Goal: Task Accomplishment & Management: Manage account settings

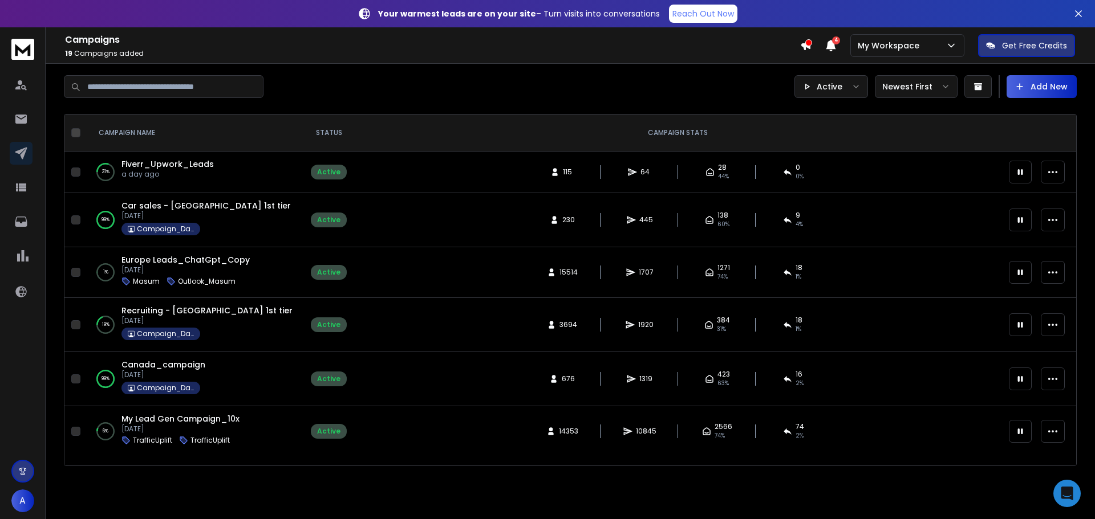
click at [192, 164] on span "Fiverr_Upwork_Leads" at bounding box center [167, 163] width 92 height 11
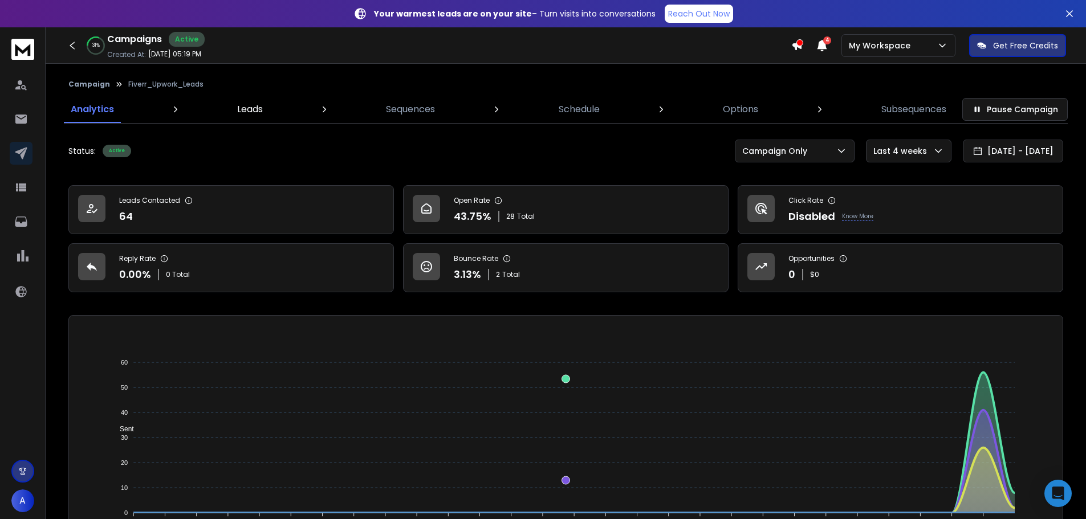
click at [261, 108] on p "Leads" at bounding box center [250, 110] width 26 height 14
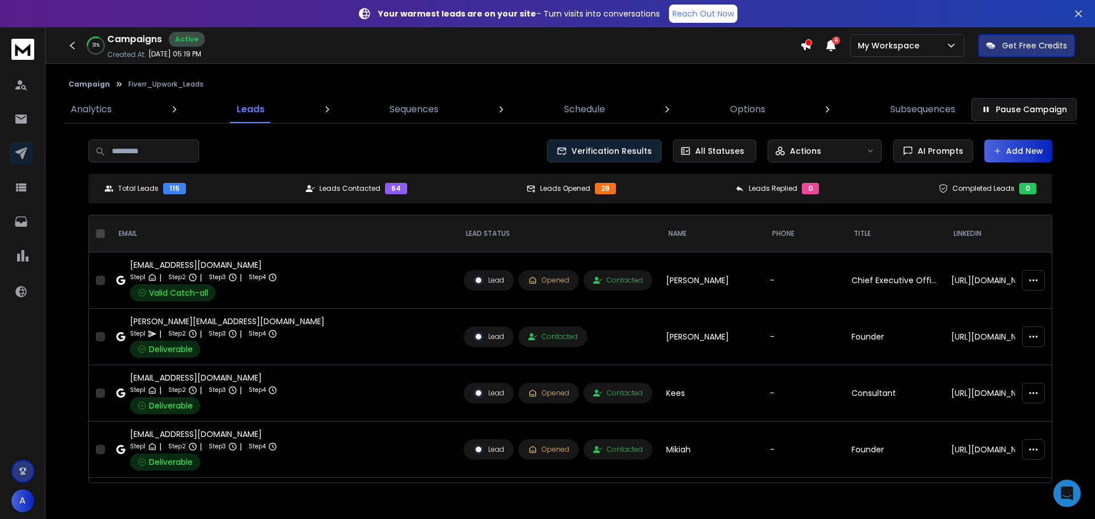
click at [632, 153] on span "Verification Results" at bounding box center [609, 150] width 85 height 11
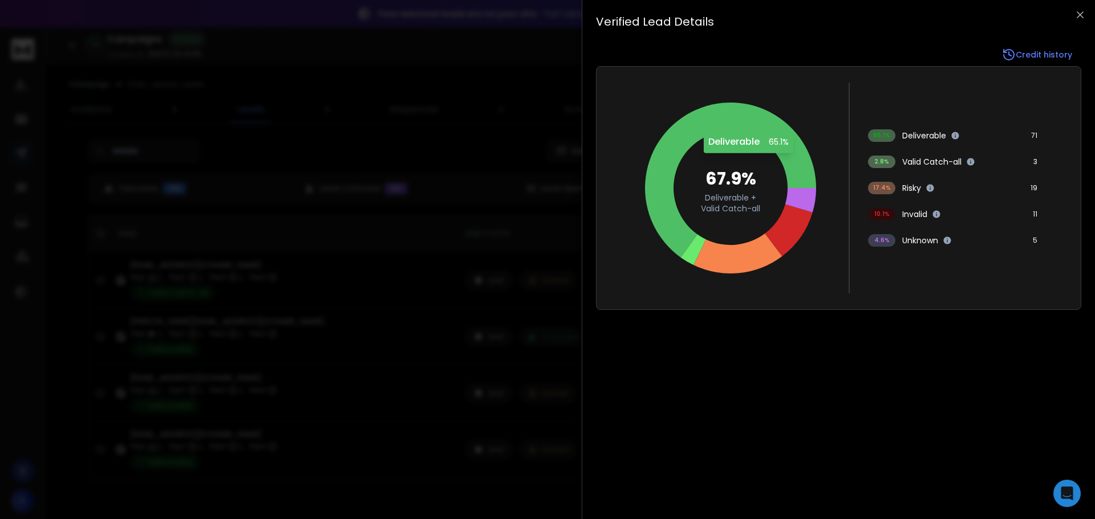
click at [412, 198] on div at bounding box center [547, 259] width 1095 height 519
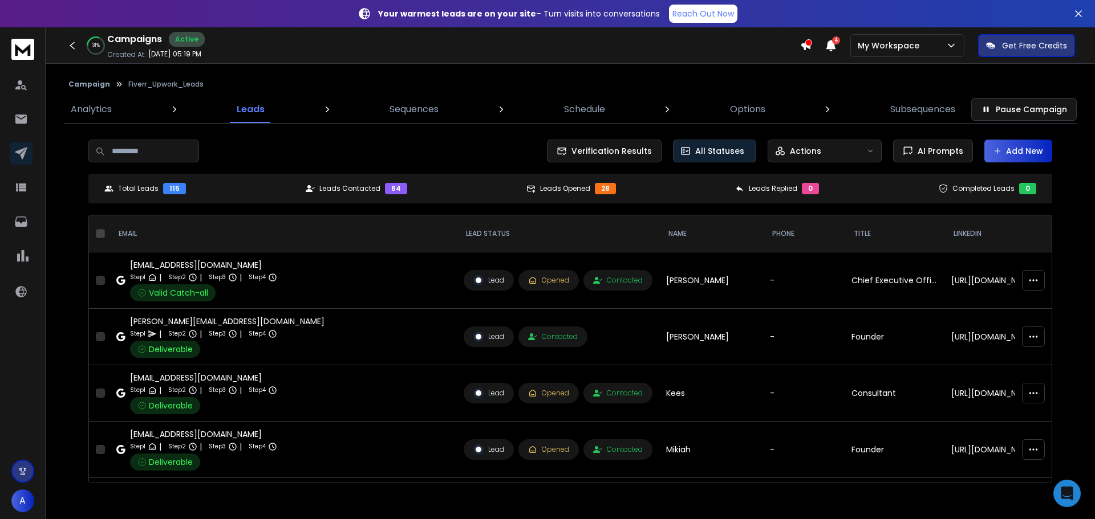
click at [712, 151] on p "All Statuses" at bounding box center [719, 150] width 49 height 11
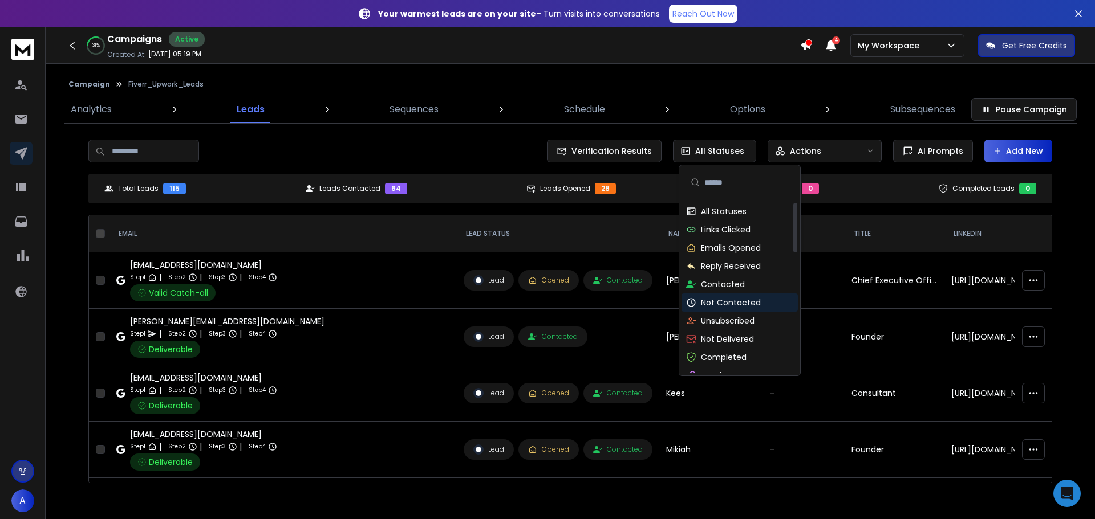
click at [716, 300] on p "Not Contacted" at bounding box center [731, 302] width 60 height 11
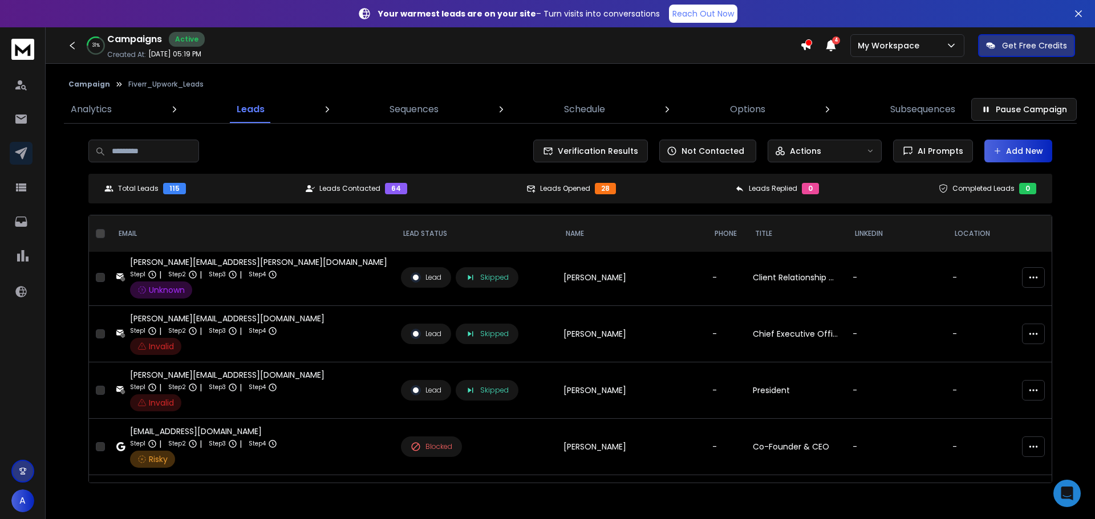
scroll to position [1083, 0]
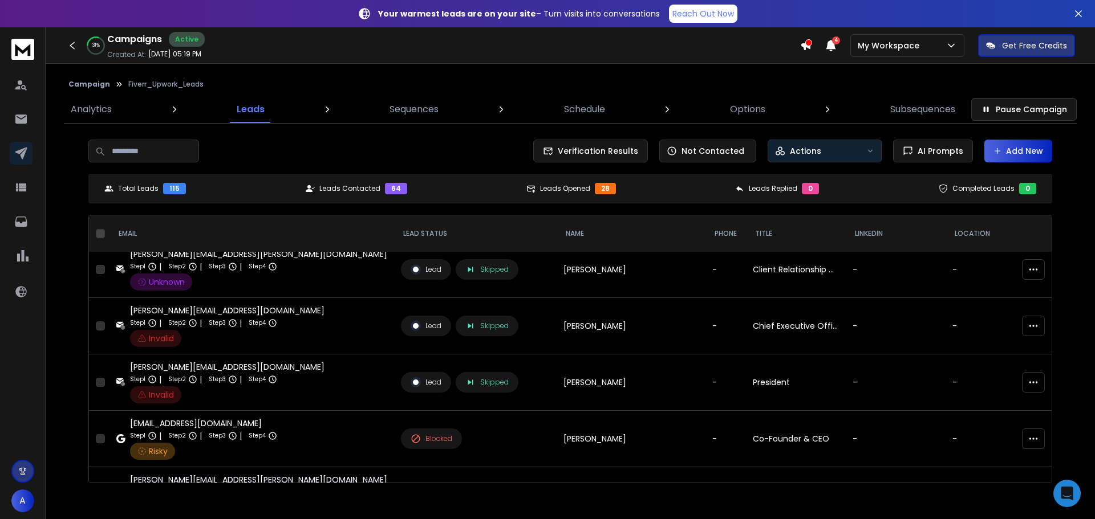
click at [810, 152] on p "Actions" at bounding box center [805, 150] width 31 height 11
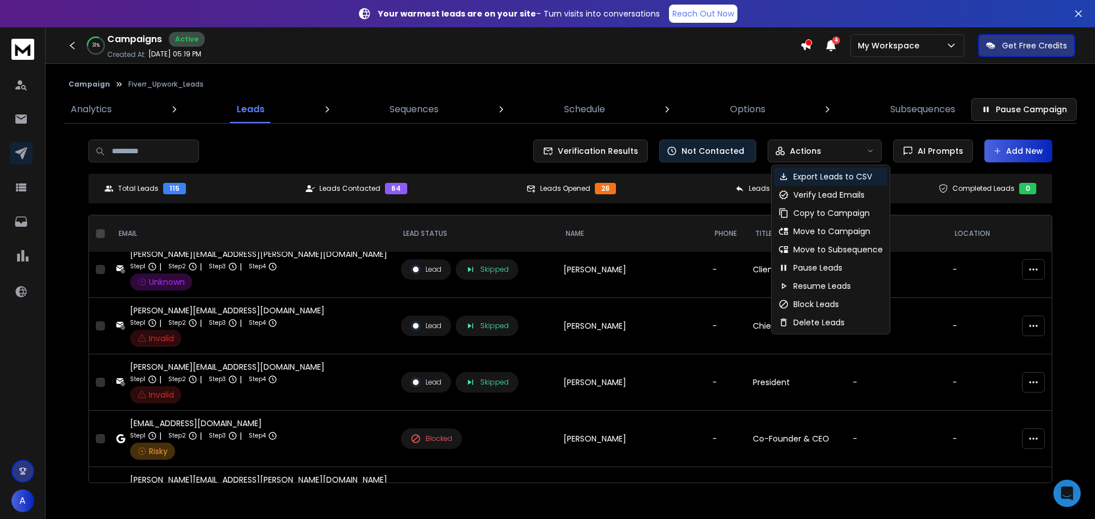
click at [708, 145] on button "Not Contacted" at bounding box center [707, 151] width 97 height 23
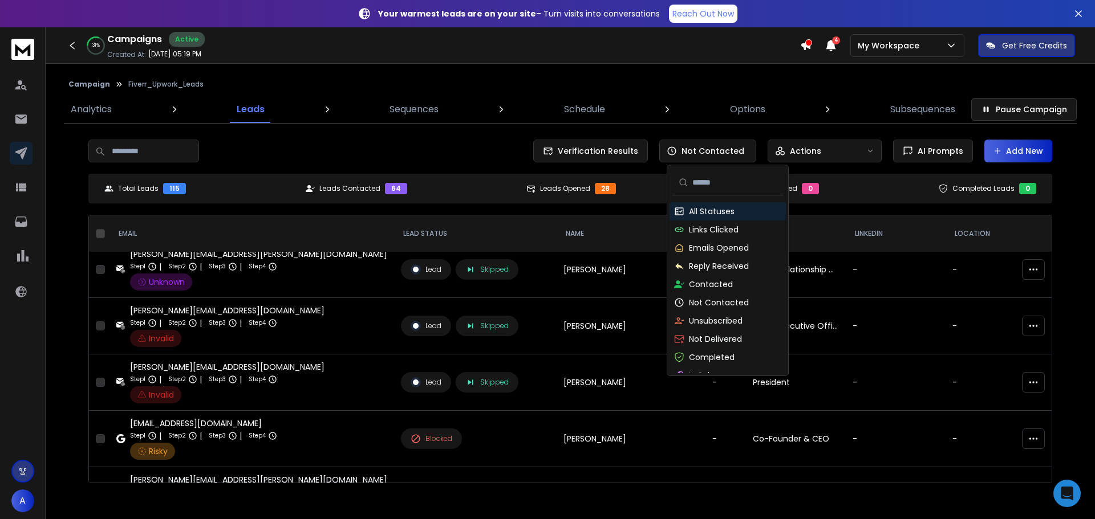
click at [377, 157] on div "Verification Results Not Contacted Actions AI Prompts Add New" at bounding box center [569, 151] width 963 height 23
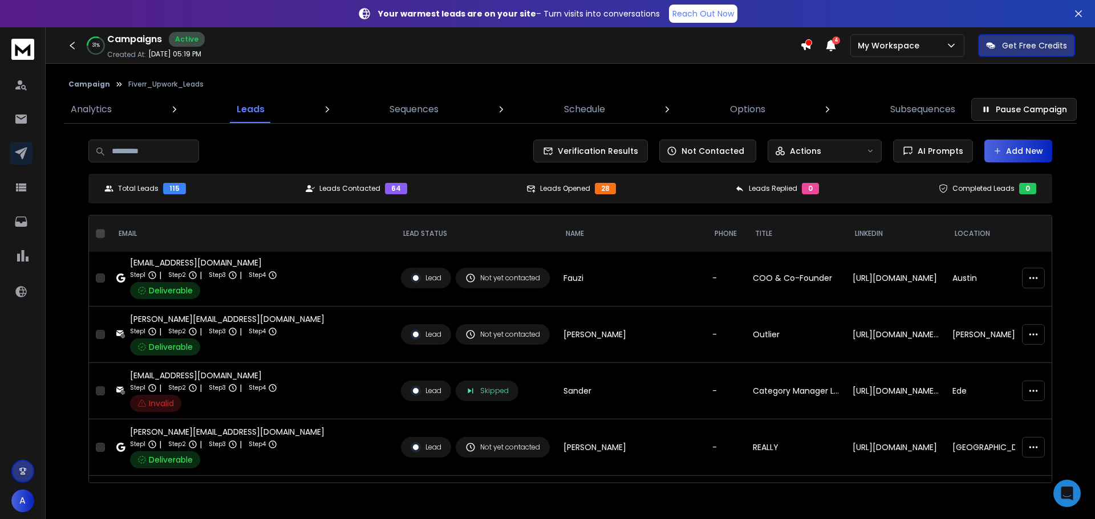
scroll to position [114, 0]
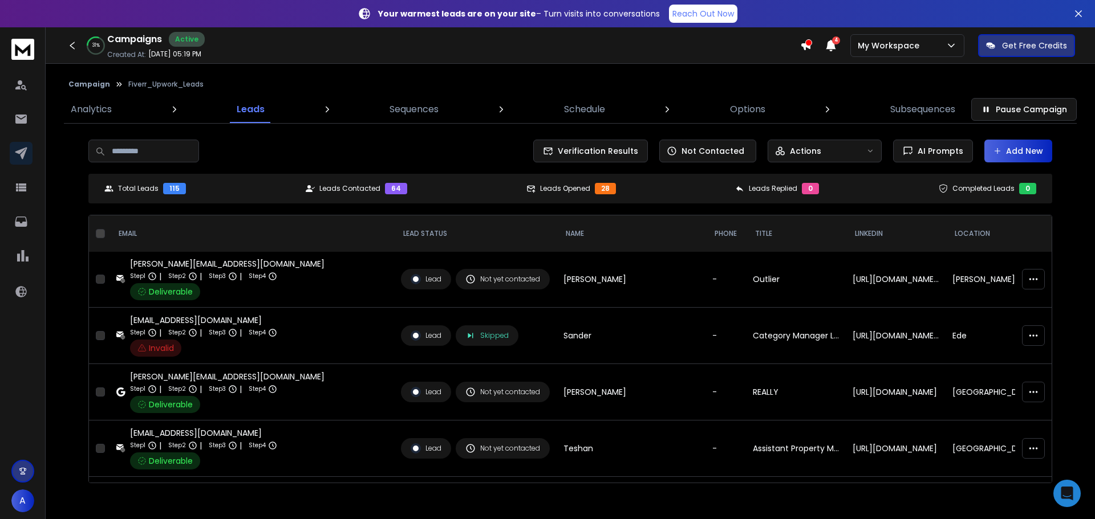
click at [103, 338] on button "button" at bounding box center [100, 335] width 9 height 9
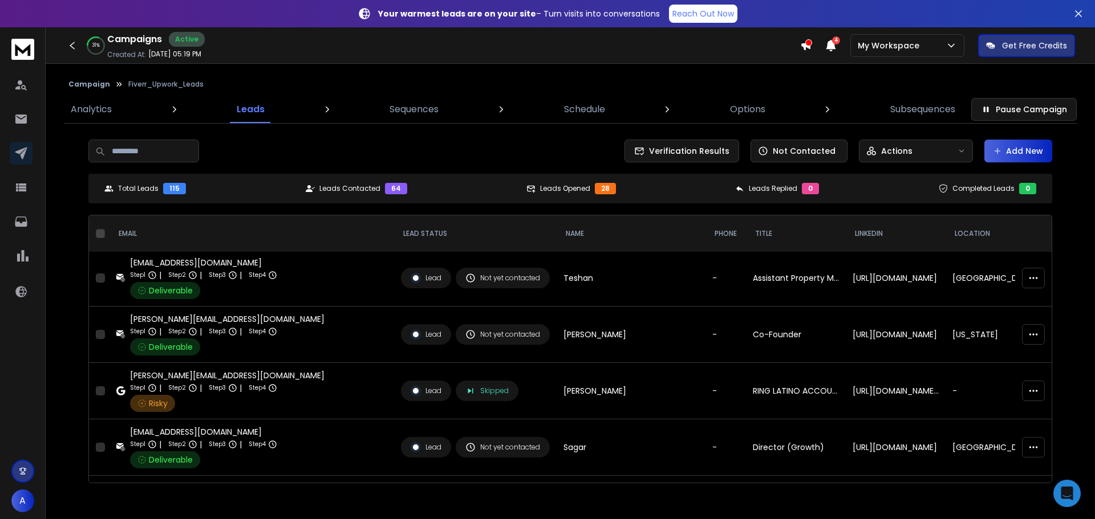
scroll to position [285, 0]
click at [101, 390] on button "button" at bounding box center [100, 390] width 9 height 9
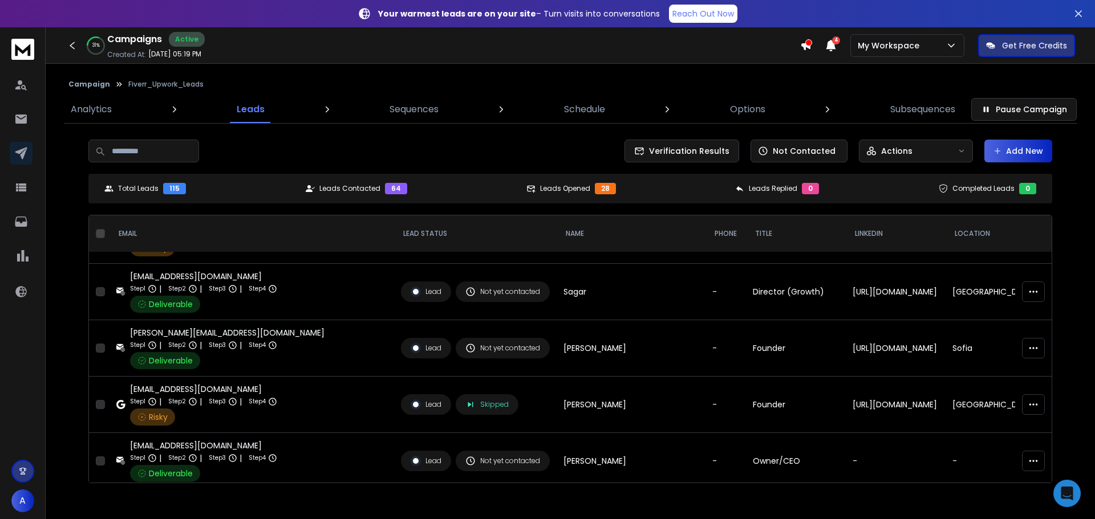
scroll to position [342, 0]
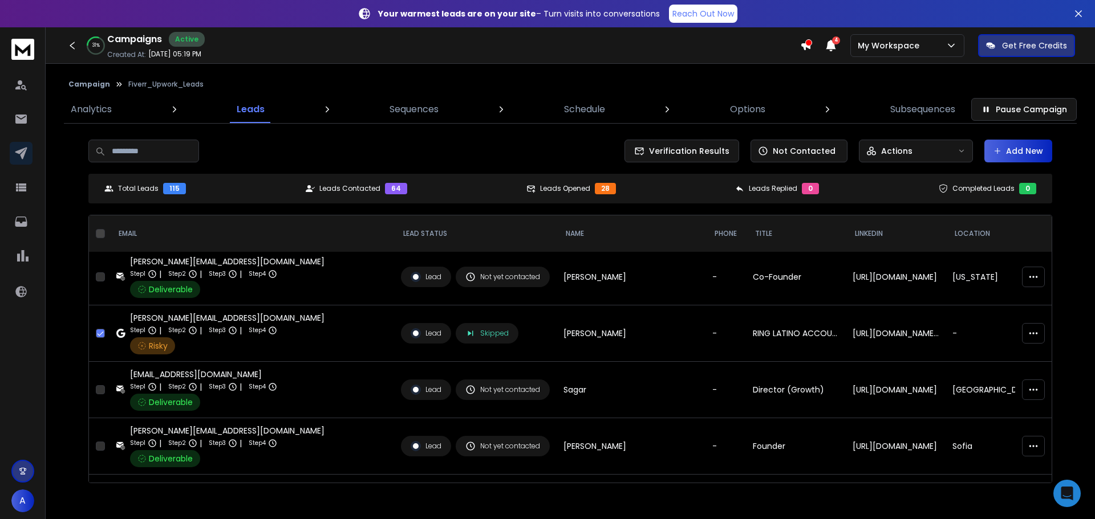
click at [97, 335] on button "button" at bounding box center [100, 333] width 9 height 9
click at [101, 334] on button "button" at bounding box center [100, 333] width 9 height 9
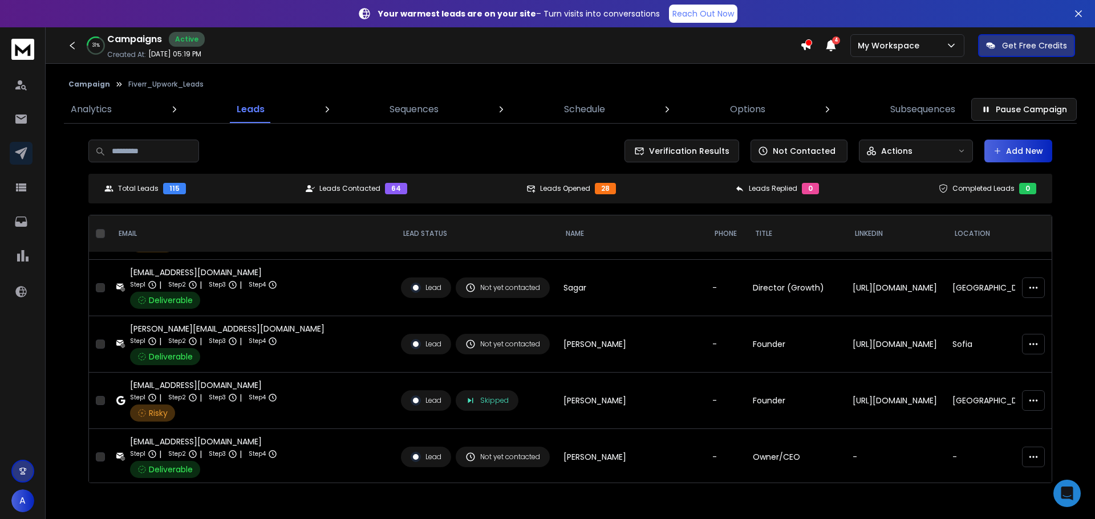
scroll to position [456, 0]
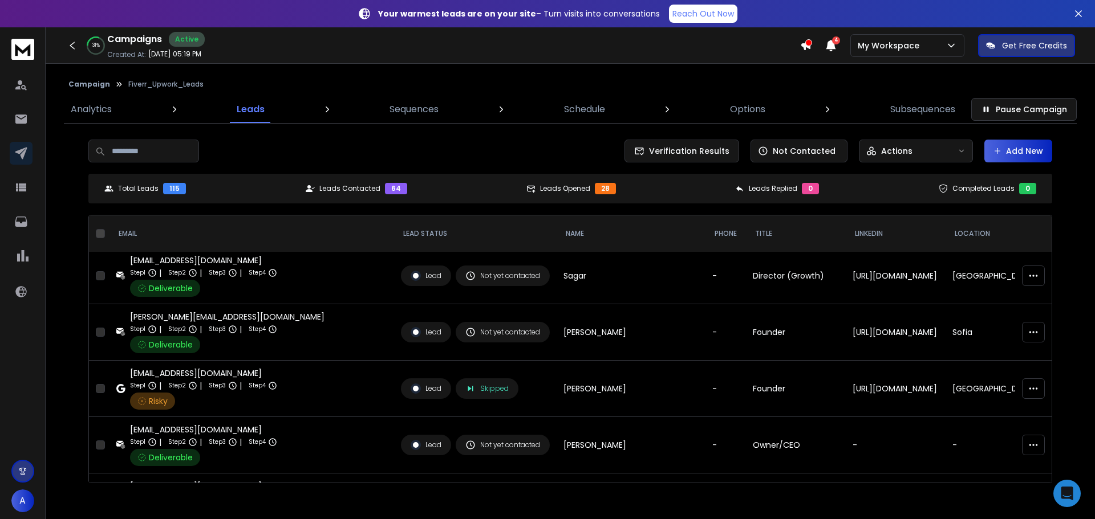
click at [102, 387] on button "button" at bounding box center [100, 388] width 9 height 9
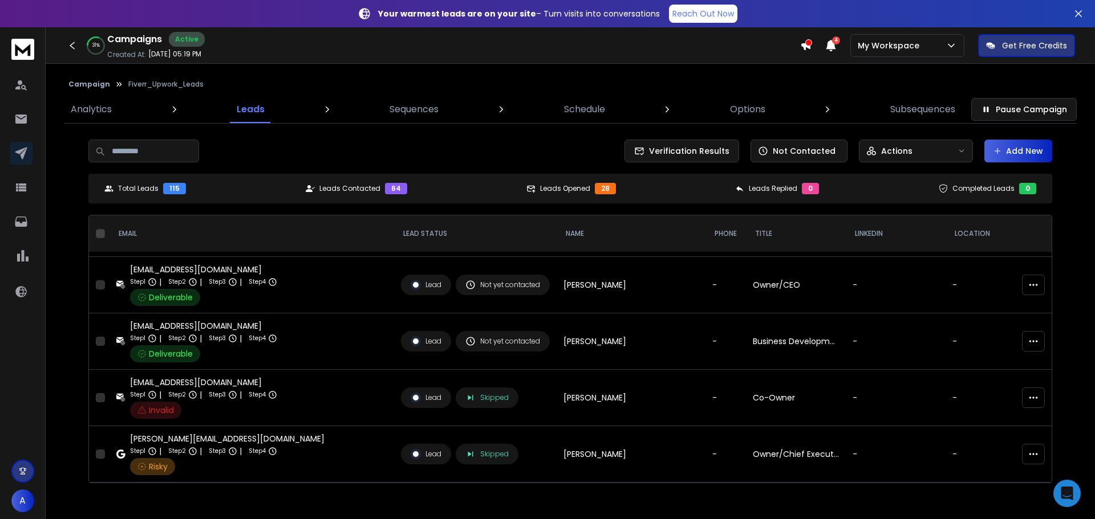
scroll to position [627, 0]
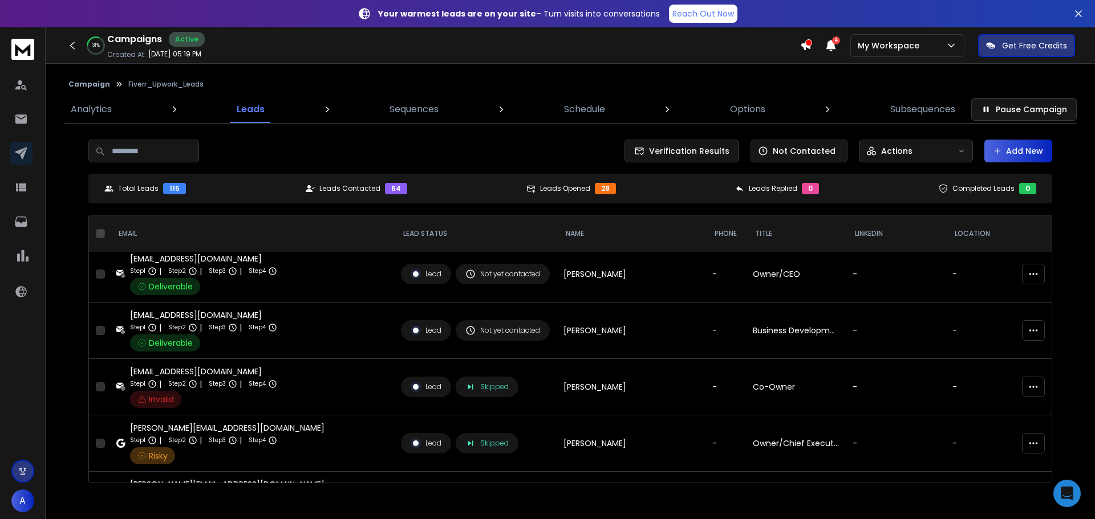
click at [101, 389] on button "button" at bounding box center [100, 387] width 9 height 9
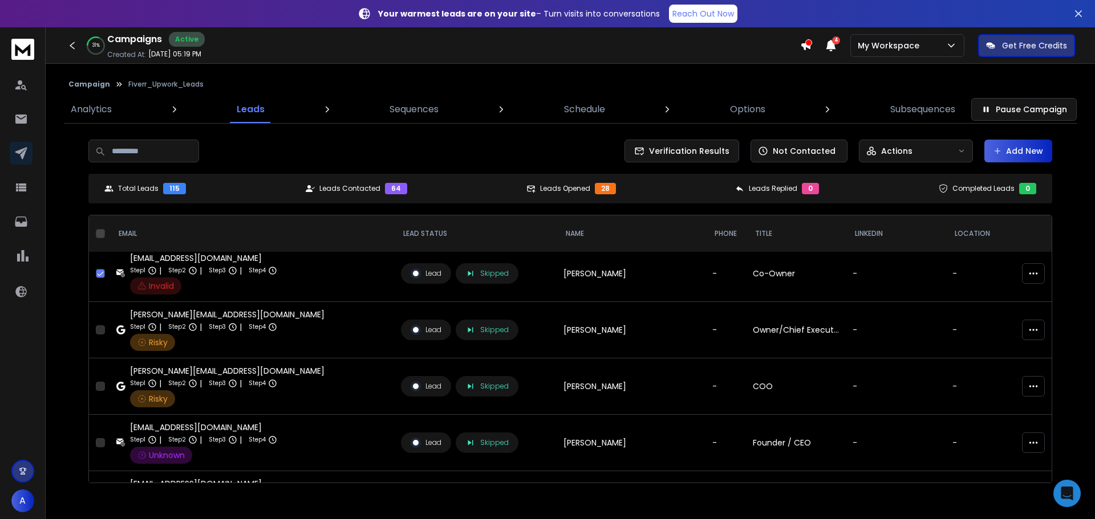
scroll to position [741, 0]
click at [99, 333] on button "button" at bounding box center [100, 329] width 9 height 9
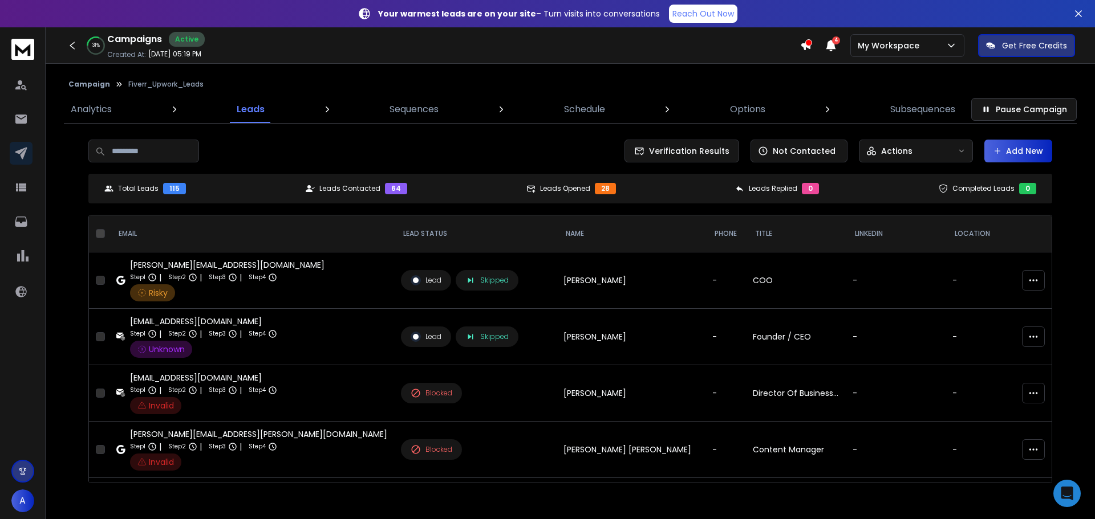
scroll to position [855, 0]
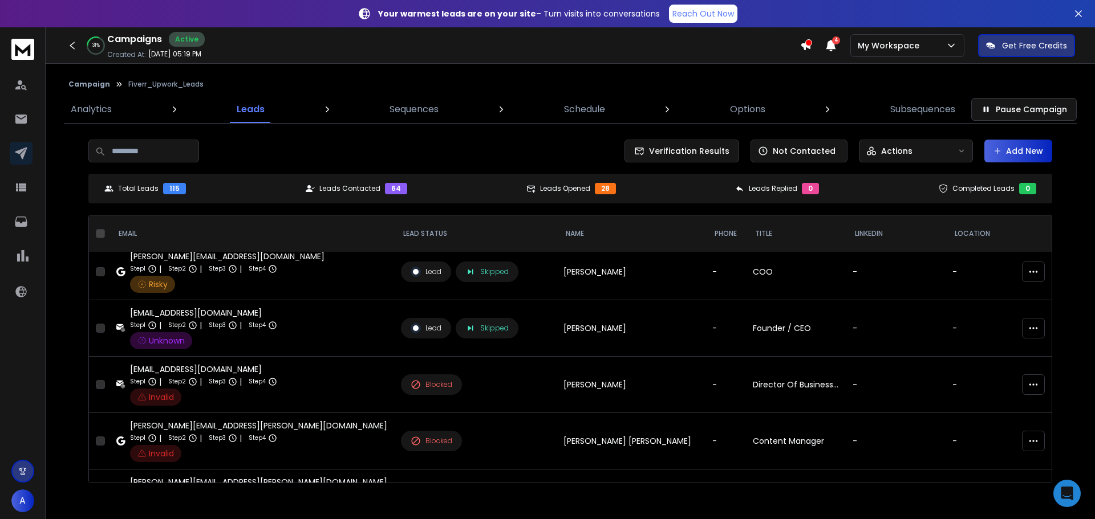
click at [97, 327] on button "button" at bounding box center [100, 328] width 9 height 9
click at [101, 380] on button "button" at bounding box center [100, 384] width 9 height 9
click at [97, 440] on button "button" at bounding box center [100, 441] width 9 height 9
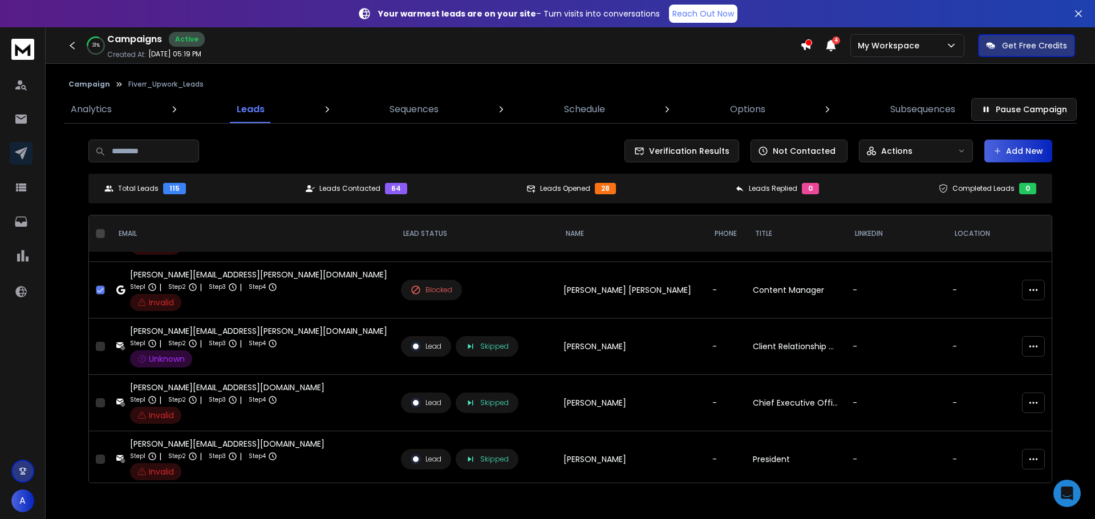
scroll to position [1026, 0]
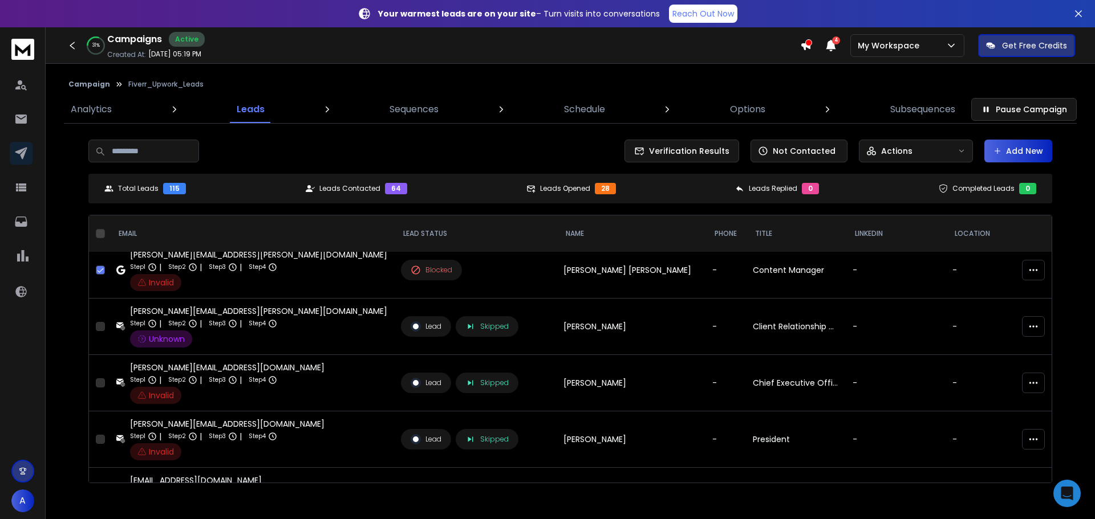
click at [98, 324] on button "button" at bounding box center [100, 326] width 9 height 9
click at [98, 383] on button "button" at bounding box center [100, 383] width 9 height 9
click at [97, 441] on button "button" at bounding box center [100, 439] width 9 height 9
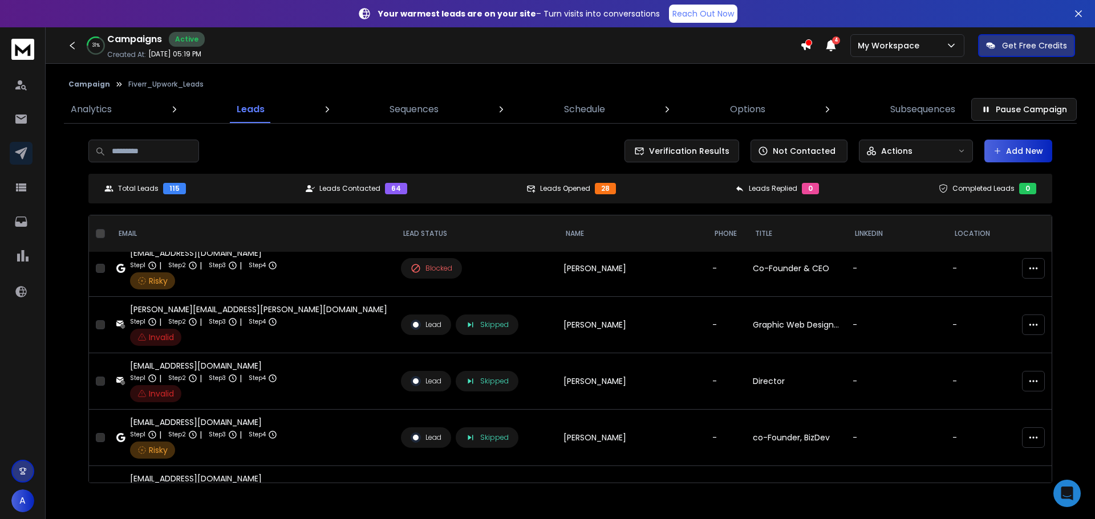
scroll to position [1254, 0]
click at [105, 269] on button "button" at bounding box center [100, 267] width 9 height 9
click at [98, 326] on button "button" at bounding box center [100, 324] width 9 height 9
click at [97, 382] on button "button" at bounding box center [100, 380] width 9 height 9
click at [99, 436] on button "button" at bounding box center [100, 437] width 9 height 9
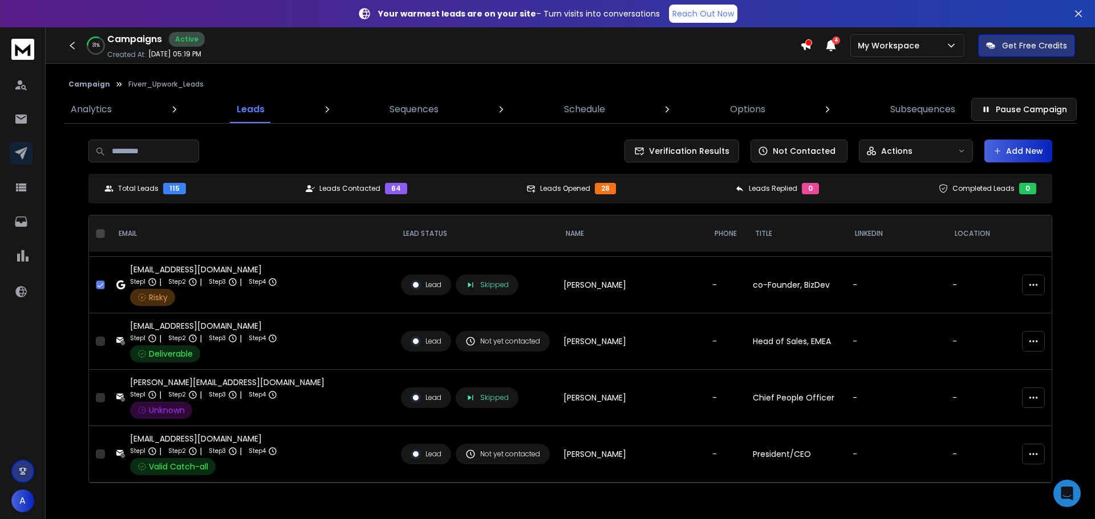
scroll to position [1425, 0]
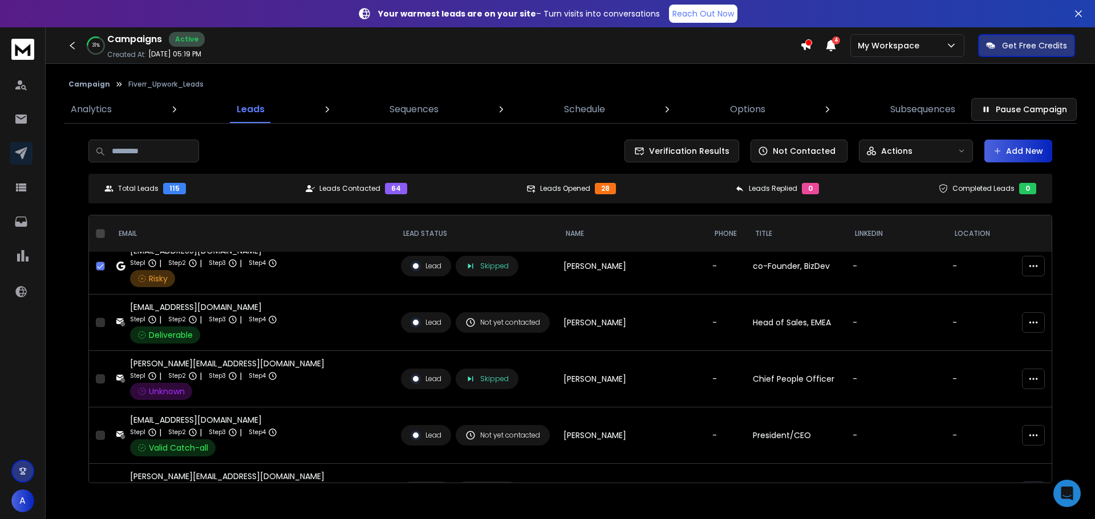
click at [100, 379] on button "button" at bounding box center [100, 379] width 9 height 9
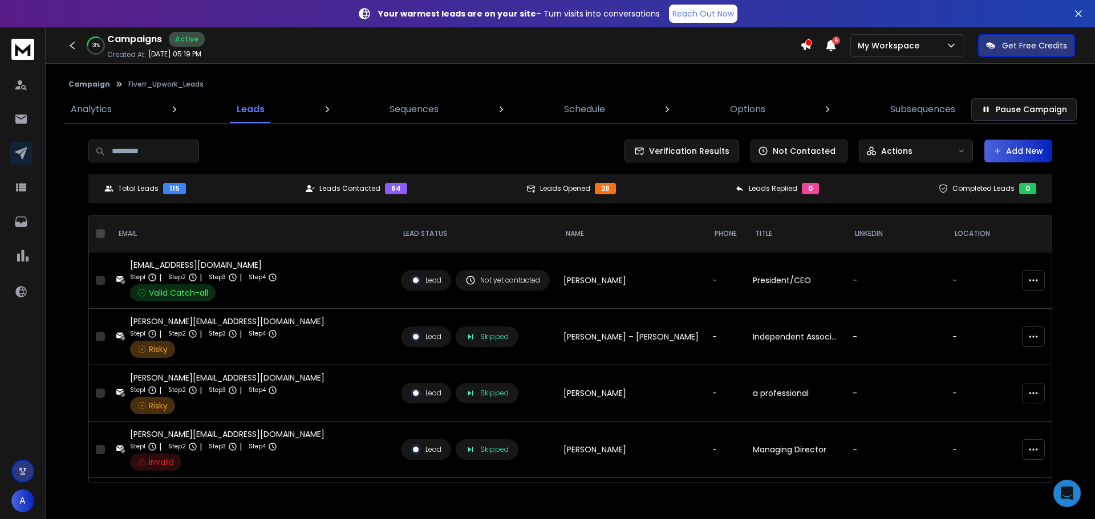
scroll to position [1596, 0]
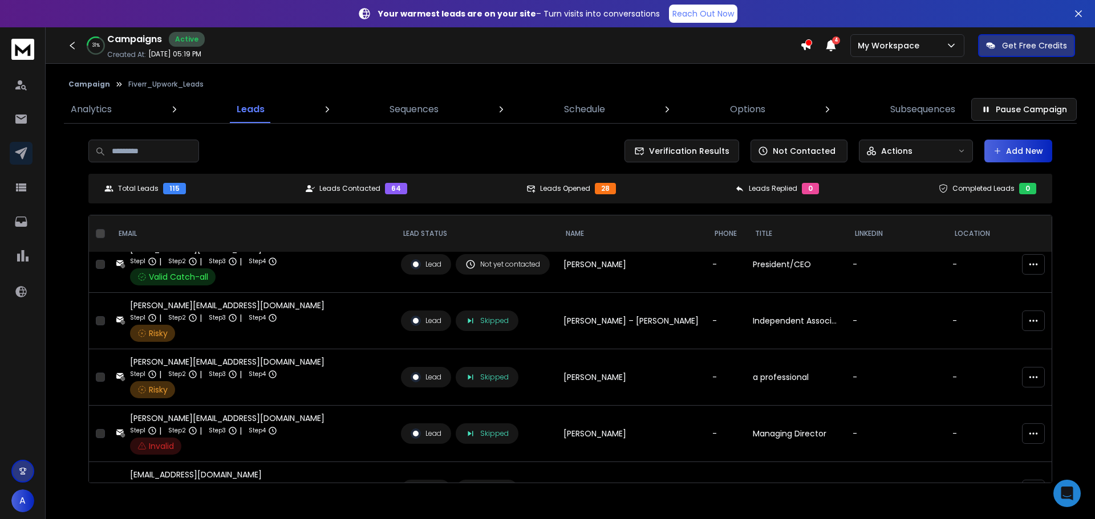
click at [99, 320] on button "button" at bounding box center [100, 320] width 9 height 9
click at [98, 379] on button "button" at bounding box center [100, 377] width 9 height 9
click at [102, 433] on button "button" at bounding box center [100, 433] width 9 height 9
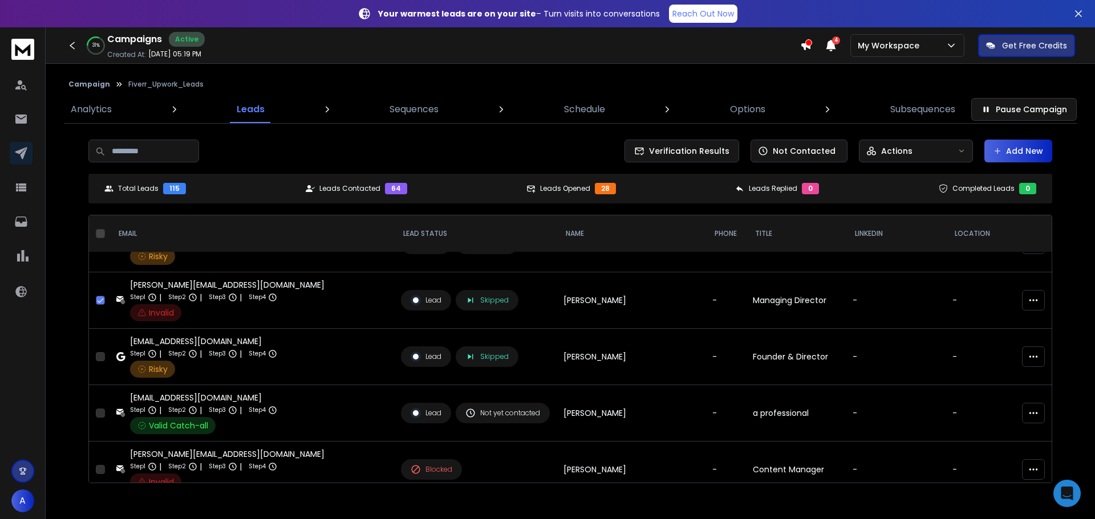
scroll to position [1767, 0]
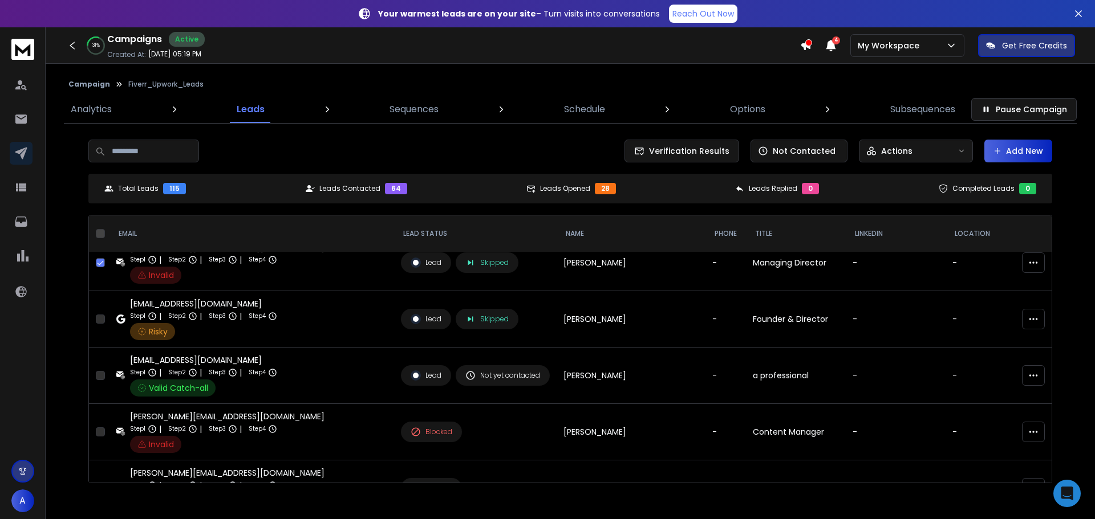
click at [100, 318] on button "button" at bounding box center [100, 319] width 9 height 9
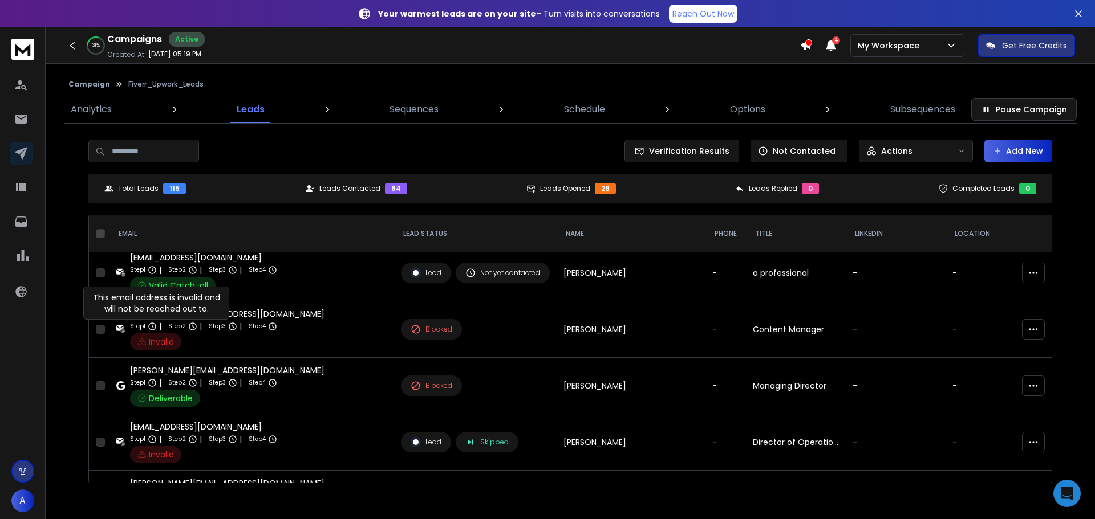
scroll to position [1881, 0]
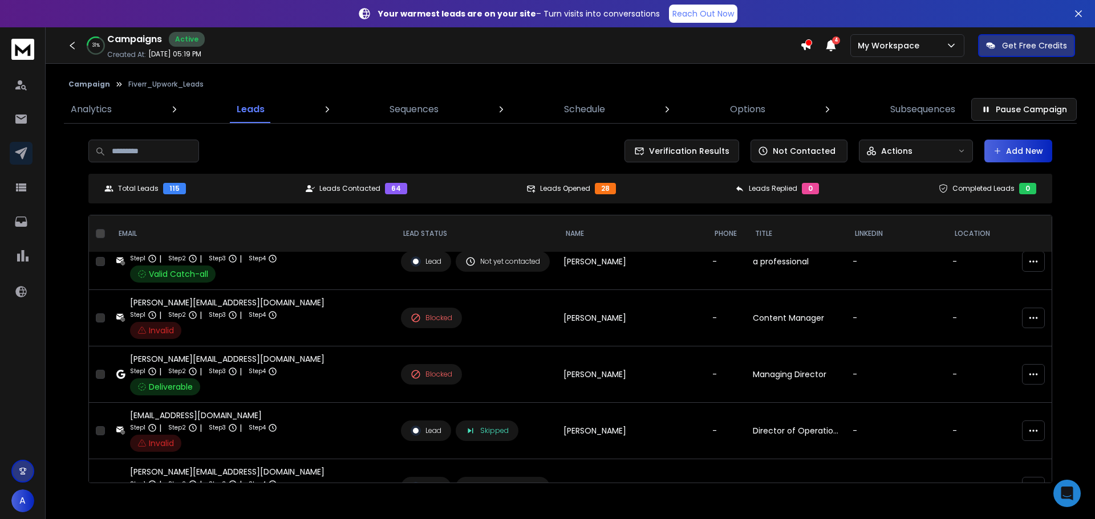
click at [97, 319] on button "button" at bounding box center [100, 318] width 9 height 9
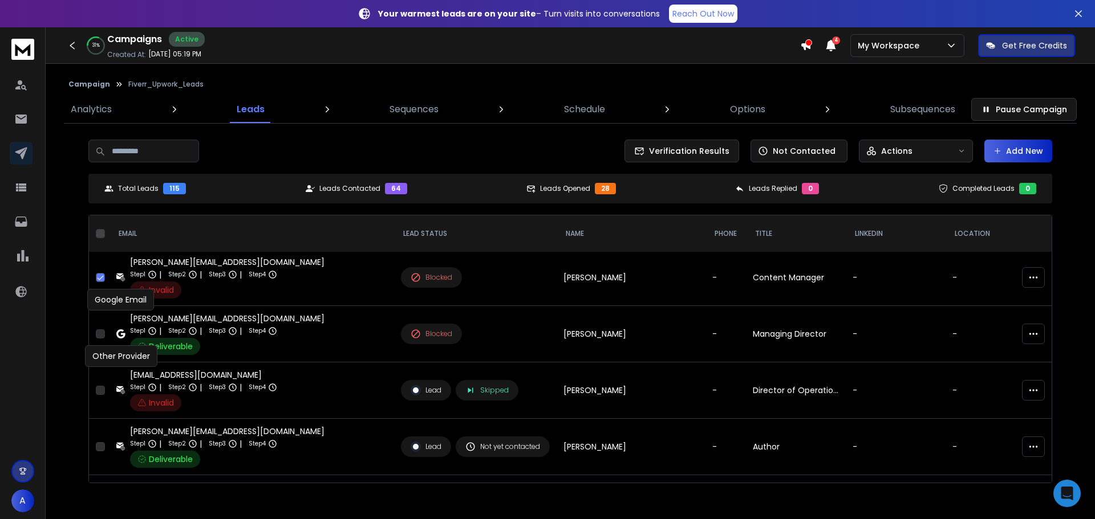
scroll to position [1938, 0]
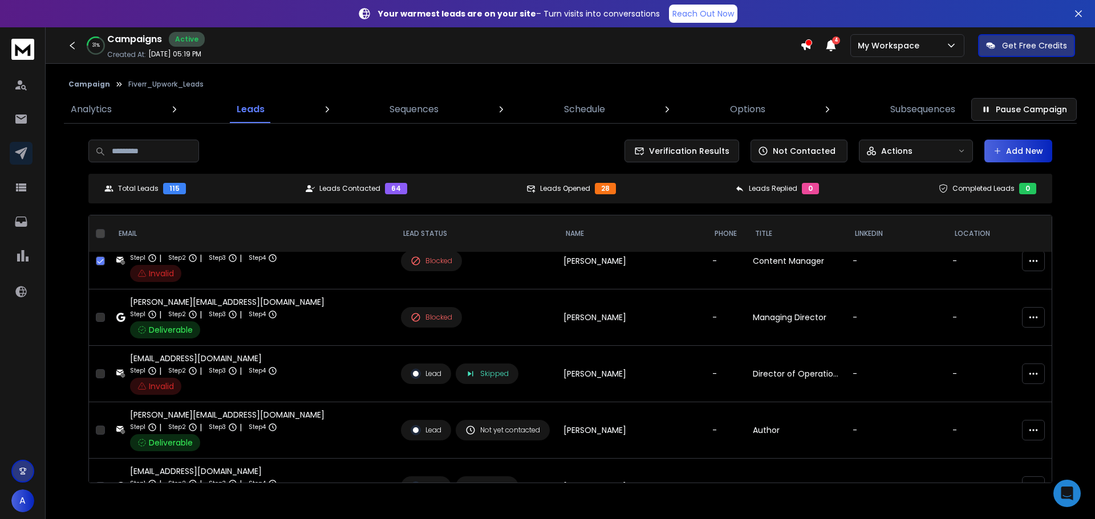
click at [101, 372] on button "button" at bounding box center [100, 373] width 9 height 9
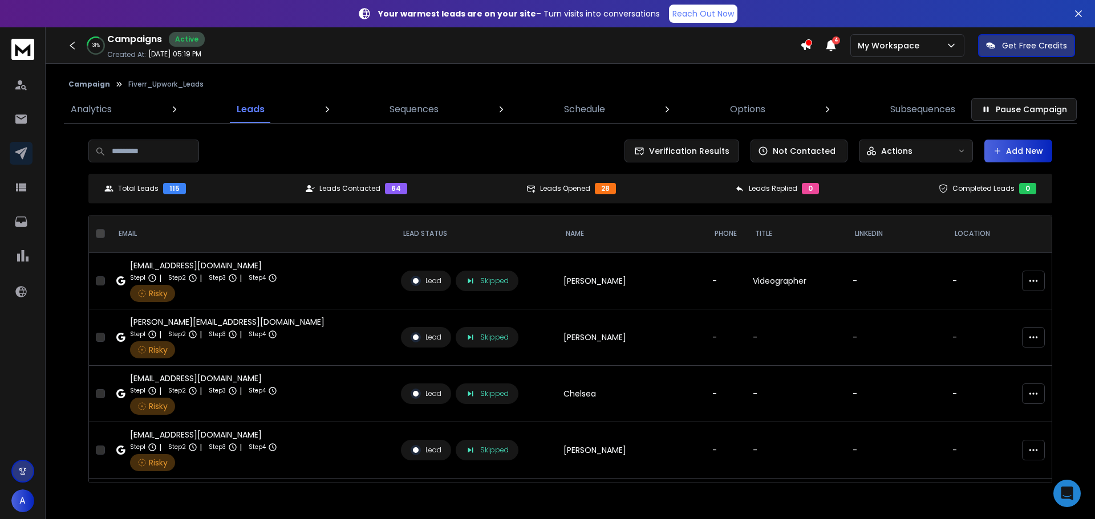
scroll to position [2109, 0]
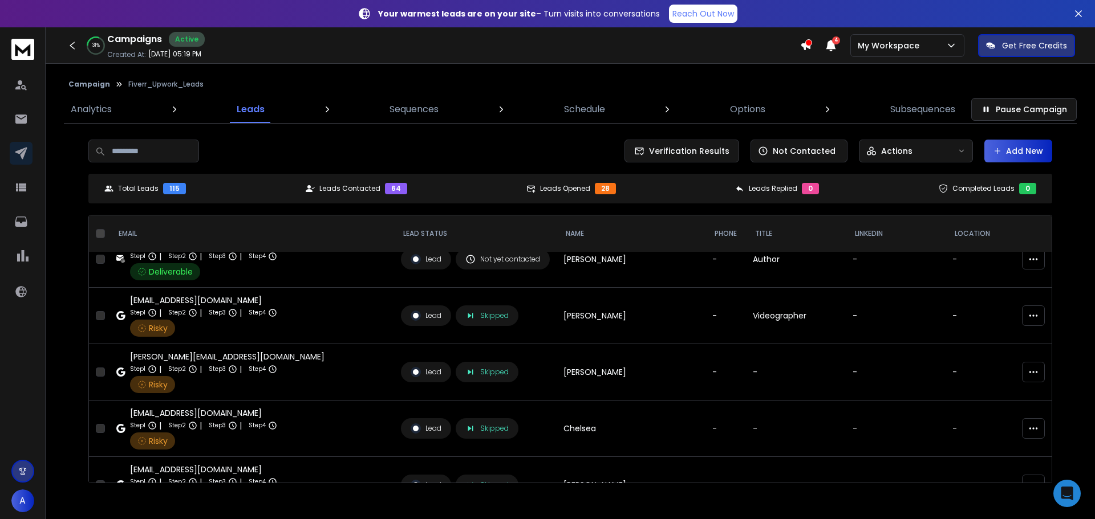
click at [96, 316] on button "button" at bounding box center [100, 315] width 9 height 9
click at [100, 375] on button "button" at bounding box center [100, 372] width 9 height 9
click at [100, 427] on button "button" at bounding box center [100, 428] width 9 height 9
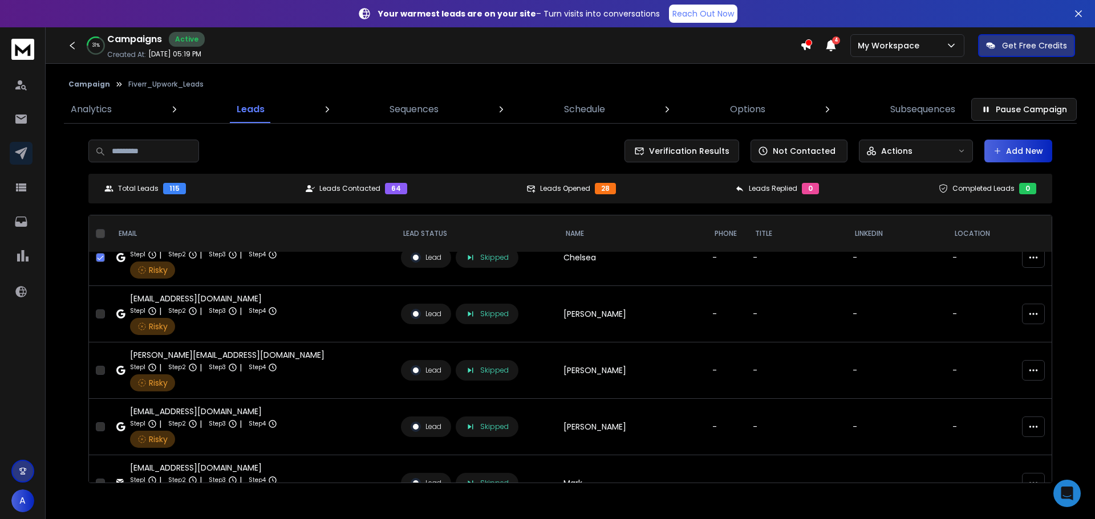
click at [101, 314] on button "button" at bounding box center [100, 314] width 9 height 9
click at [98, 372] on button "button" at bounding box center [100, 370] width 9 height 9
click at [99, 426] on button "button" at bounding box center [100, 426] width 9 height 9
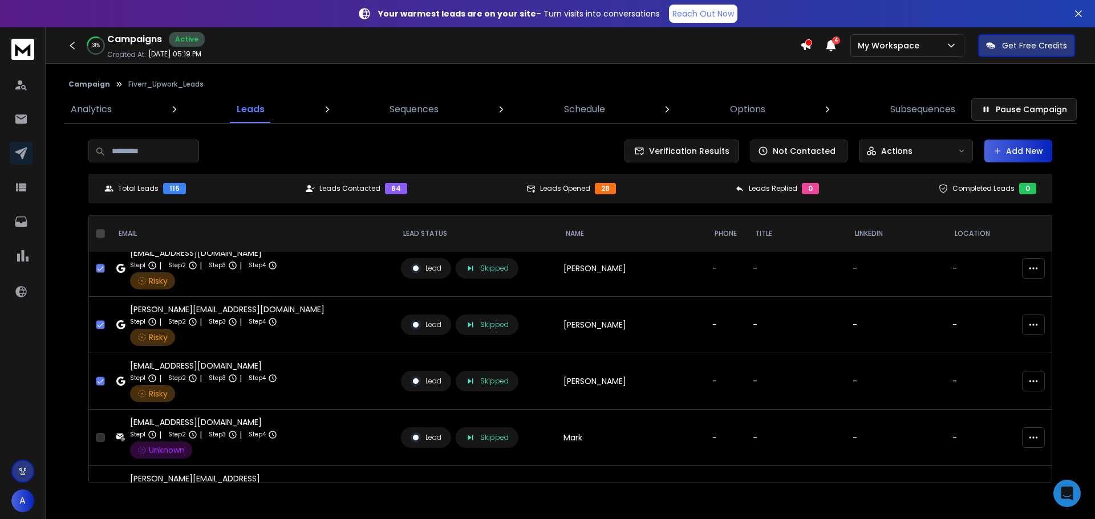
scroll to position [2451, 0]
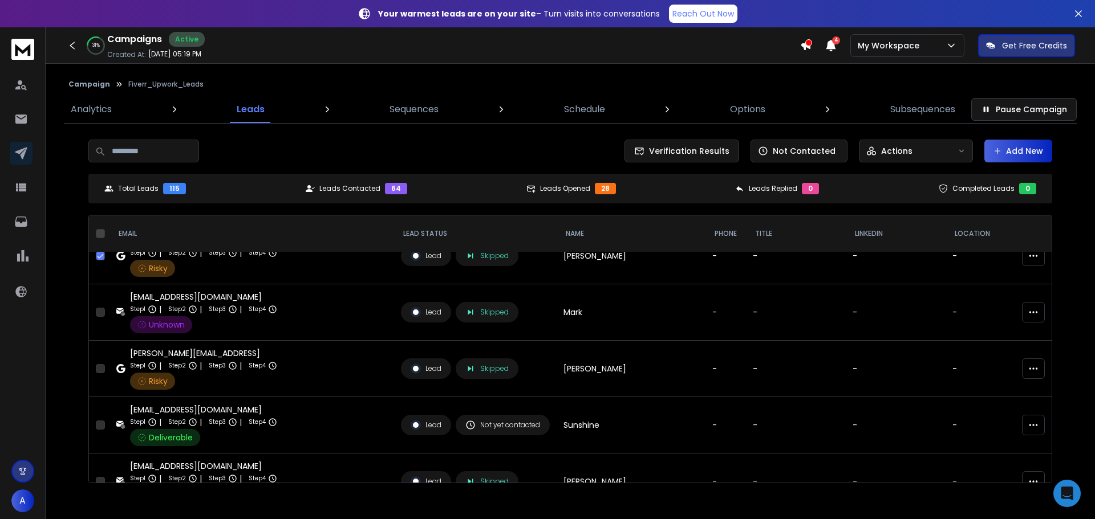
click at [100, 313] on button "button" at bounding box center [100, 312] width 9 height 9
click at [99, 368] on button "button" at bounding box center [100, 368] width 9 height 9
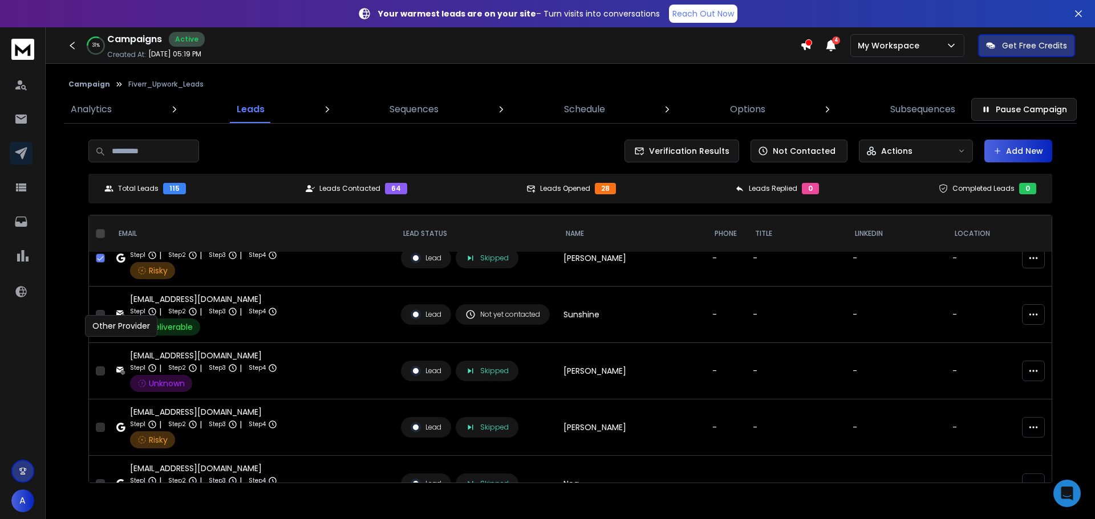
scroll to position [2609, 0]
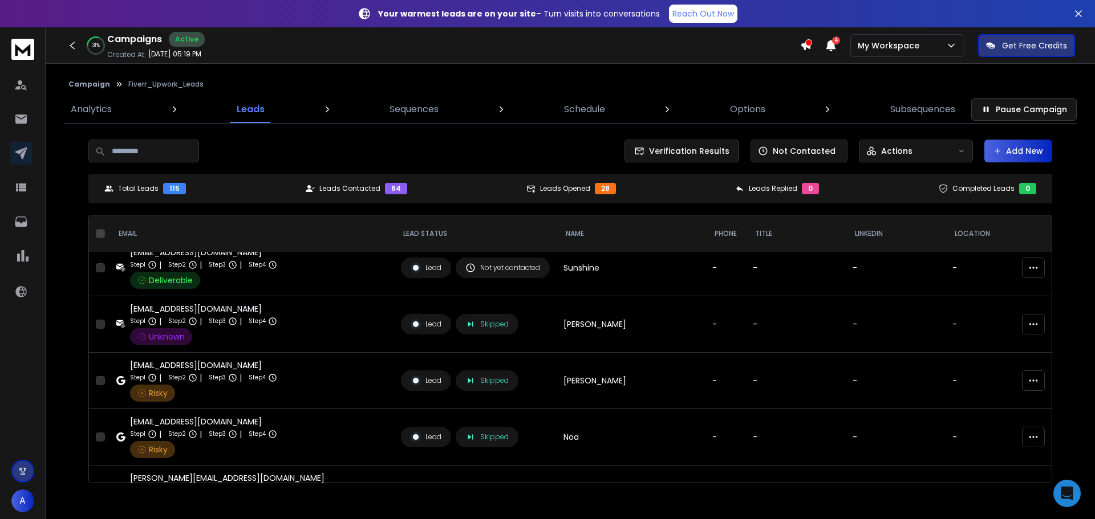
click at [103, 326] on button "button" at bounding box center [100, 324] width 9 height 9
click at [100, 382] on button "button" at bounding box center [100, 380] width 9 height 9
click at [96, 437] on button "button" at bounding box center [100, 437] width 9 height 9
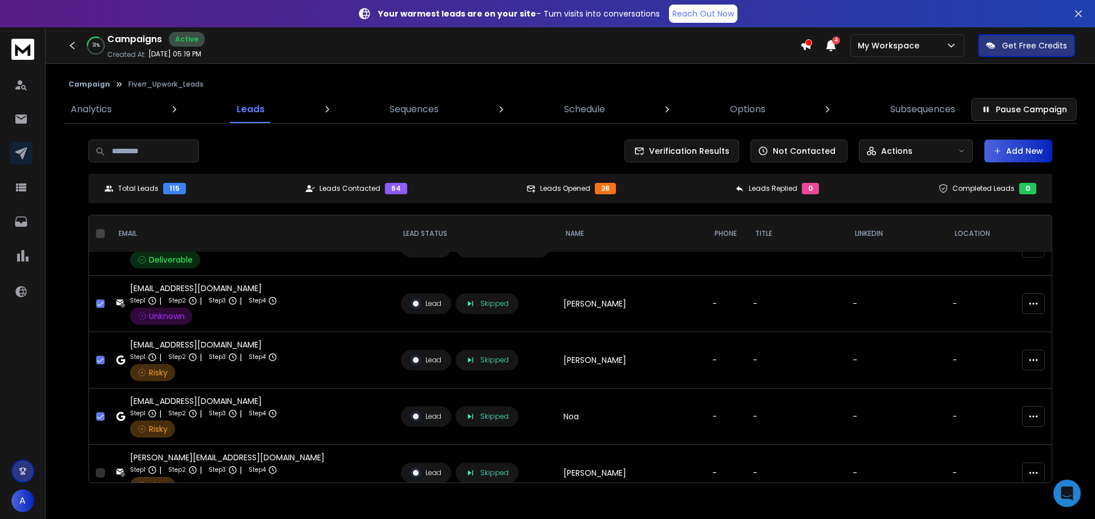
scroll to position [2665, 0]
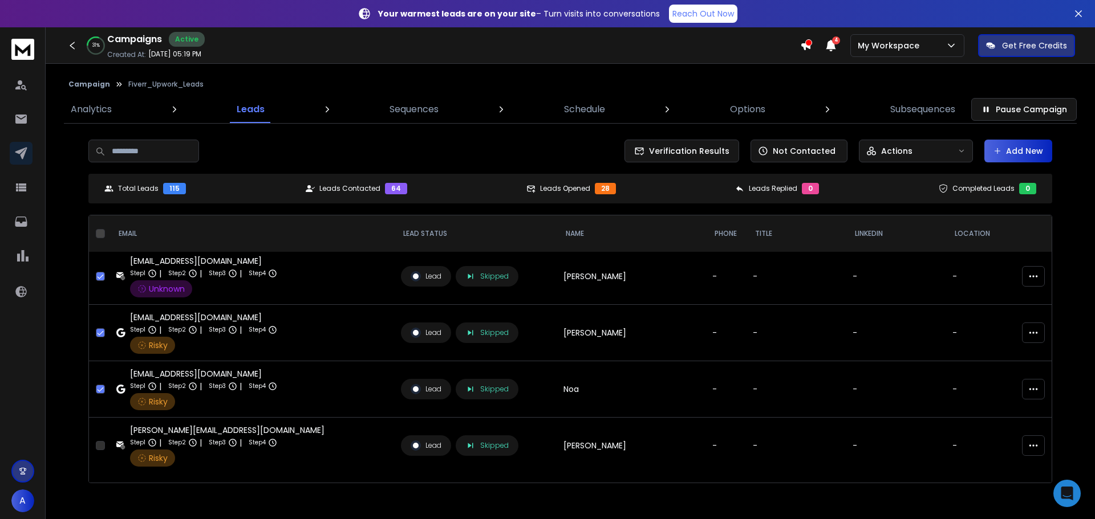
click at [100, 441] on button "button" at bounding box center [100, 445] width 9 height 9
click at [99, 441] on button "button" at bounding box center [100, 445] width 9 height 9
click at [101, 385] on button "button" at bounding box center [100, 389] width 9 height 9
click at [100, 328] on button "button" at bounding box center [100, 332] width 9 height 9
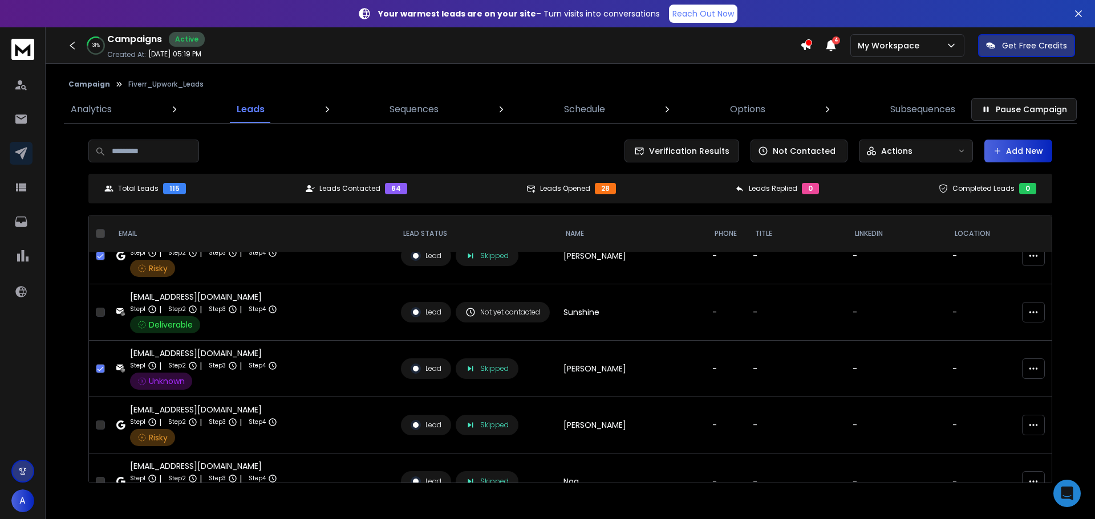
scroll to position [2494, 0]
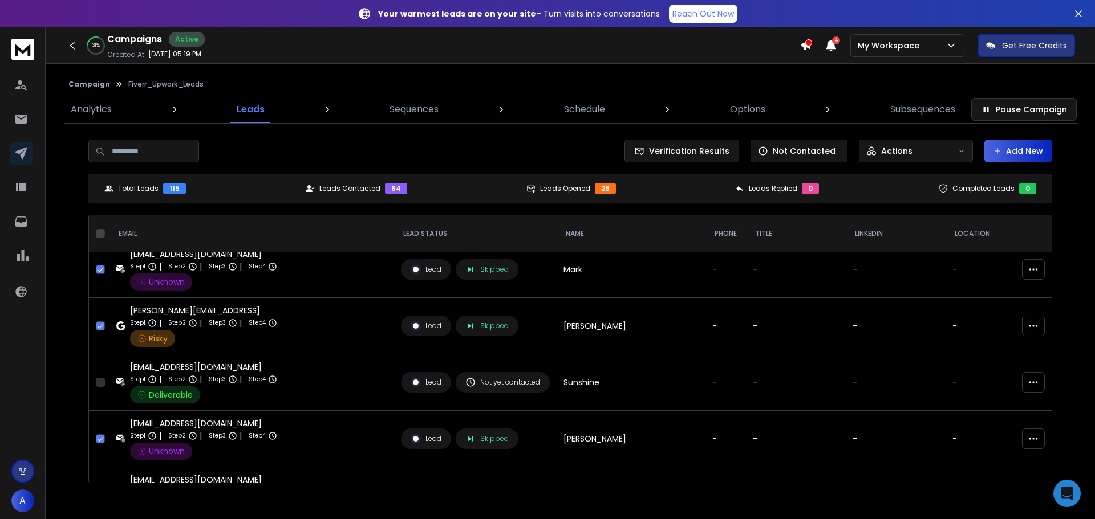
click at [101, 438] on button "button" at bounding box center [100, 438] width 9 height 9
click at [101, 329] on button "button" at bounding box center [100, 326] width 9 height 9
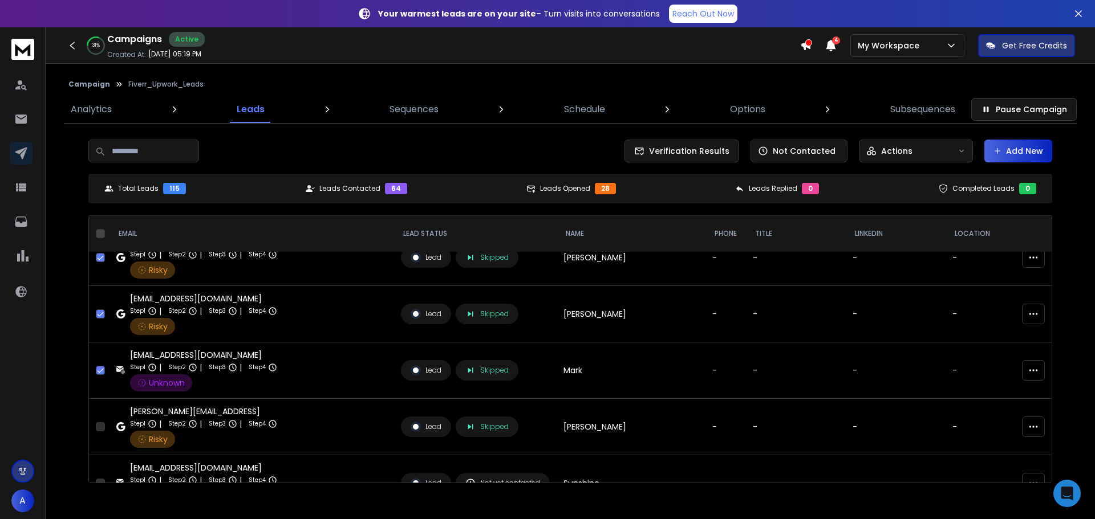
scroll to position [2380, 0]
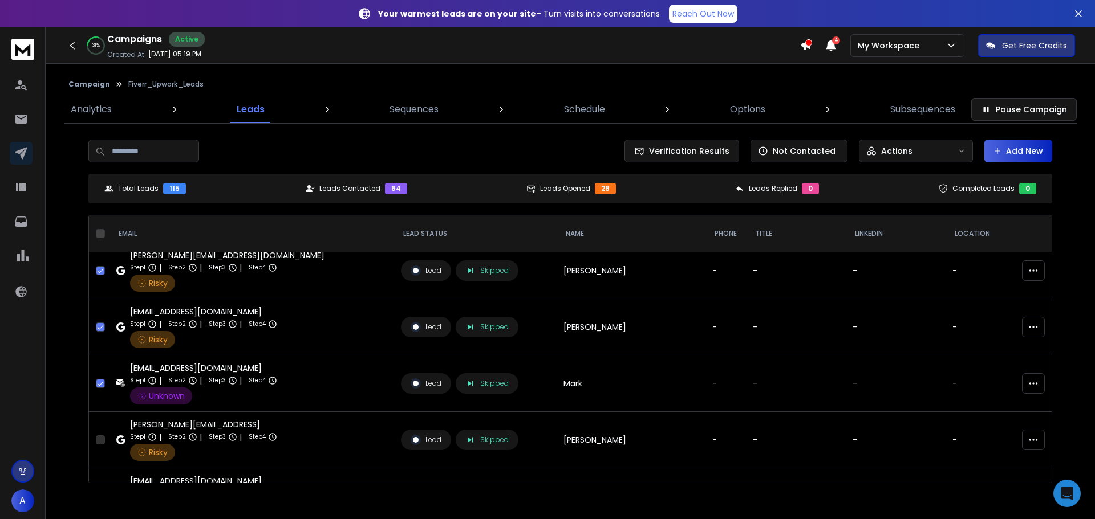
click at [99, 384] on button "button" at bounding box center [100, 383] width 9 height 9
click at [100, 330] on button "button" at bounding box center [100, 327] width 9 height 9
click at [97, 384] on button "button" at bounding box center [100, 384] width 9 height 9
click at [101, 327] on button "button" at bounding box center [100, 328] width 9 height 9
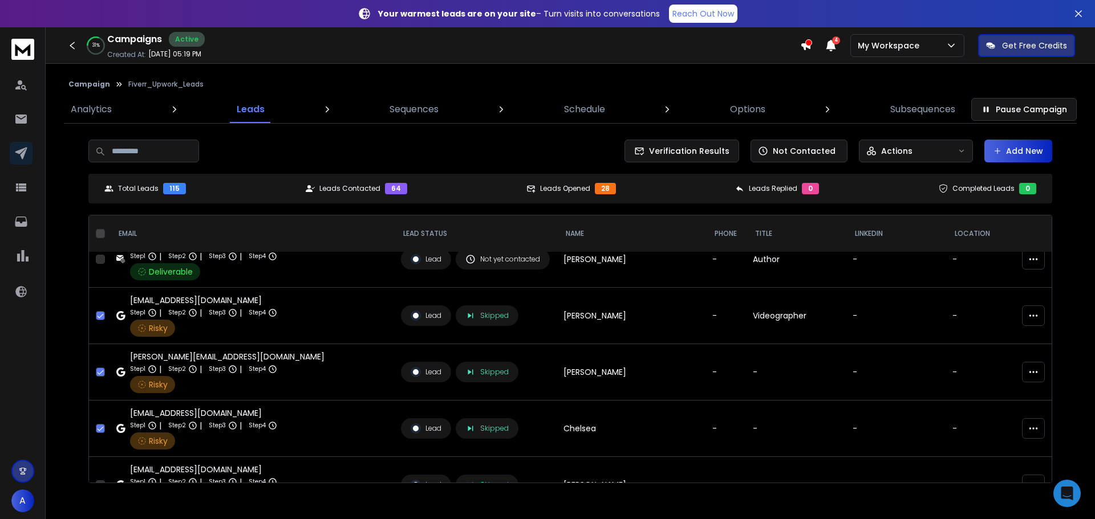
scroll to position [2095, 0]
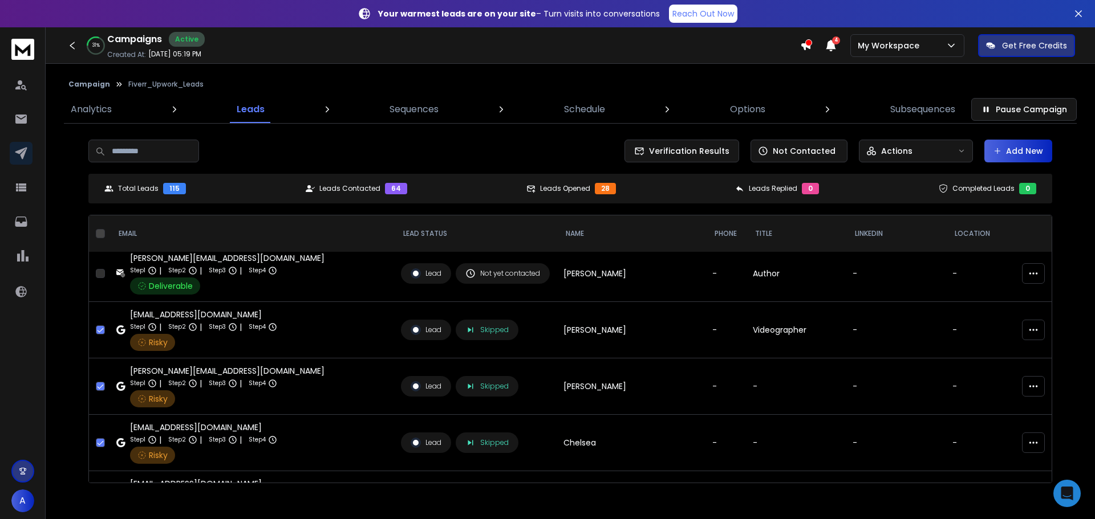
click at [100, 442] on button "button" at bounding box center [100, 442] width 9 height 9
click at [100, 384] on button "button" at bounding box center [100, 386] width 9 height 9
click at [100, 326] on button "button" at bounding box center [100, 330] width 9 height 9
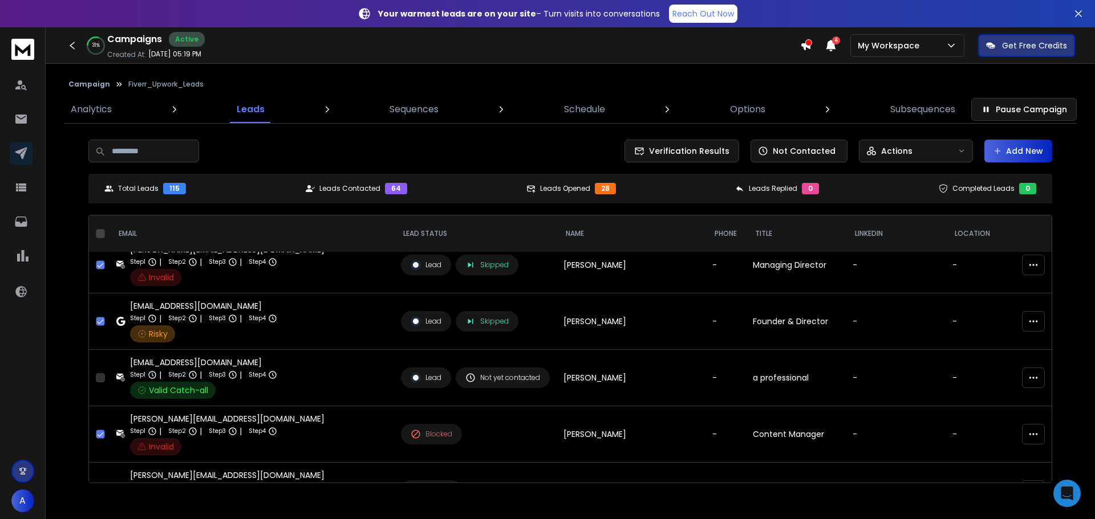
scroll to position [1696, 0]
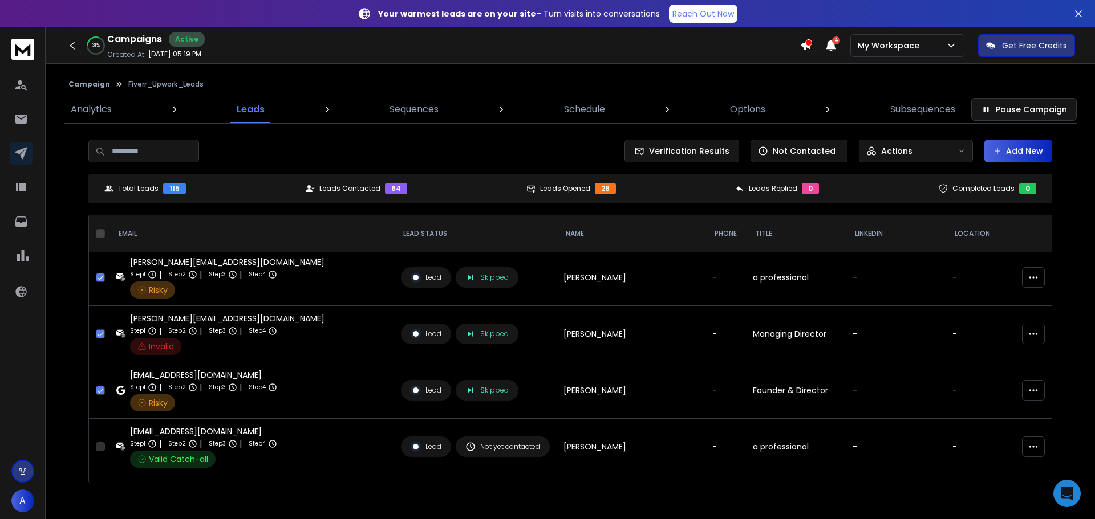
click at [97, 390] on button "button" at bounding box center [100, 390] width 9 height 9
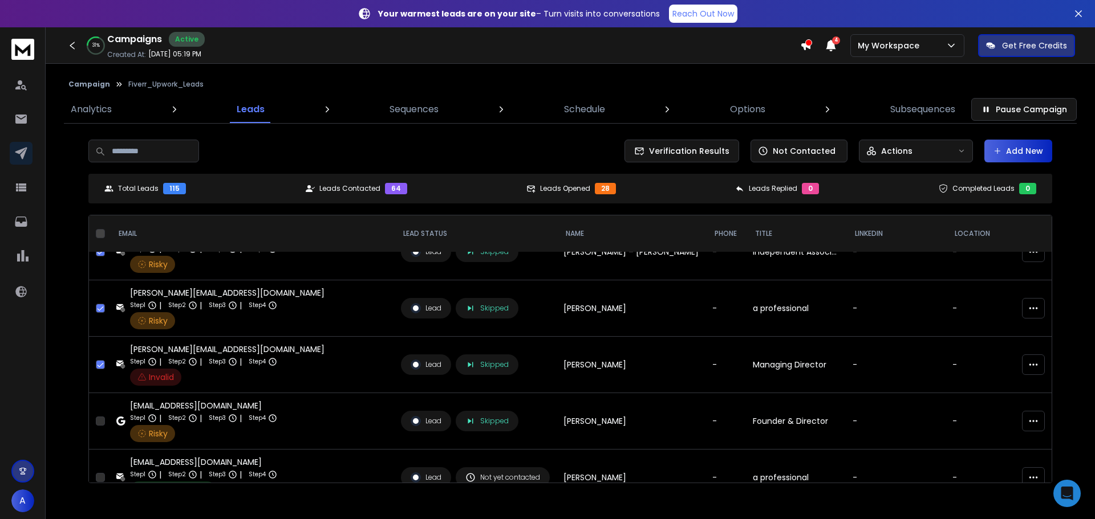
scroll to position [1639, 0]
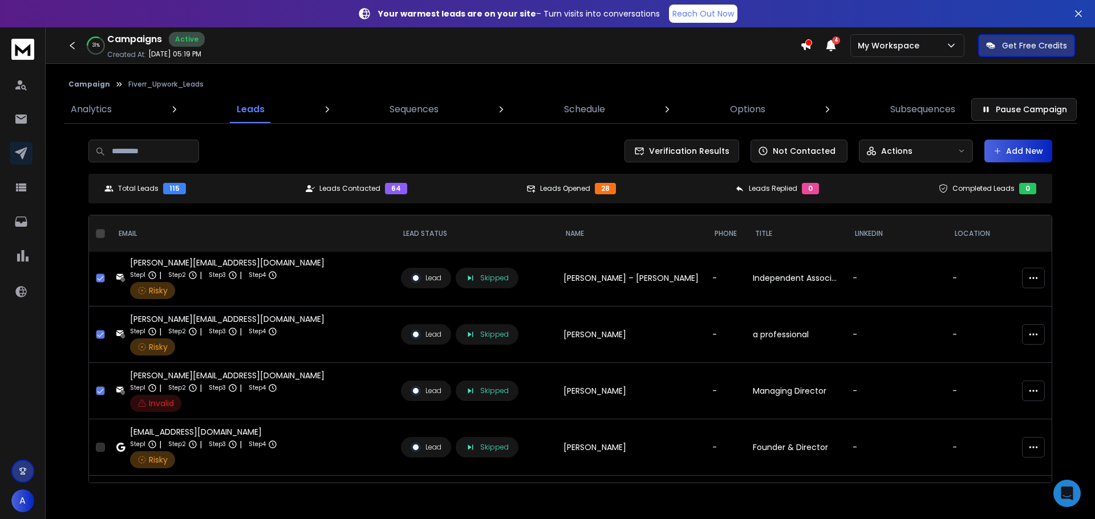
click at [97, 331] on button "button" at bounding box center [100, 334] width 9 height 9
click at [101, 278] on button "button" at bounding box center [100, 278] width 9 height 9
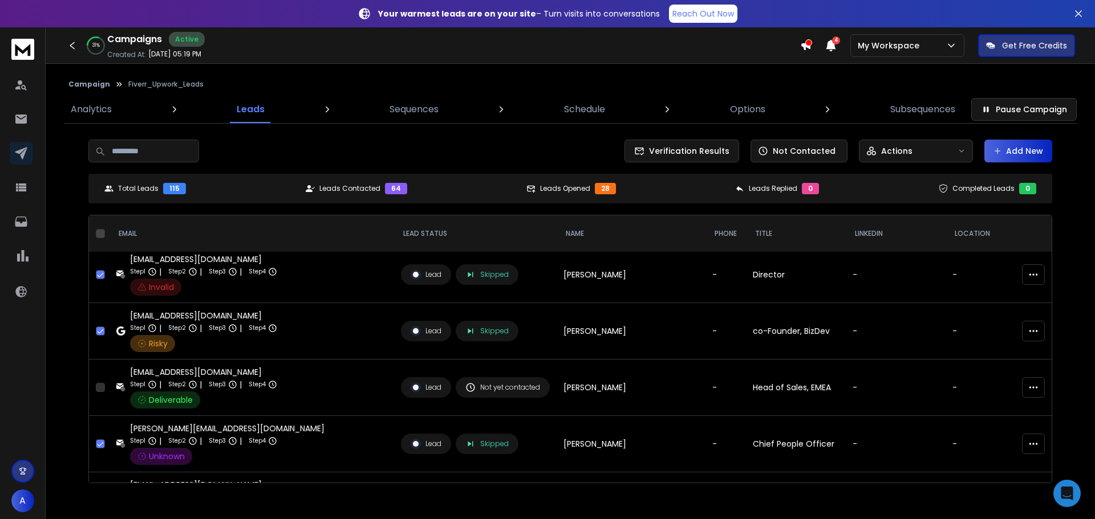
scroll to position [1354, 0]
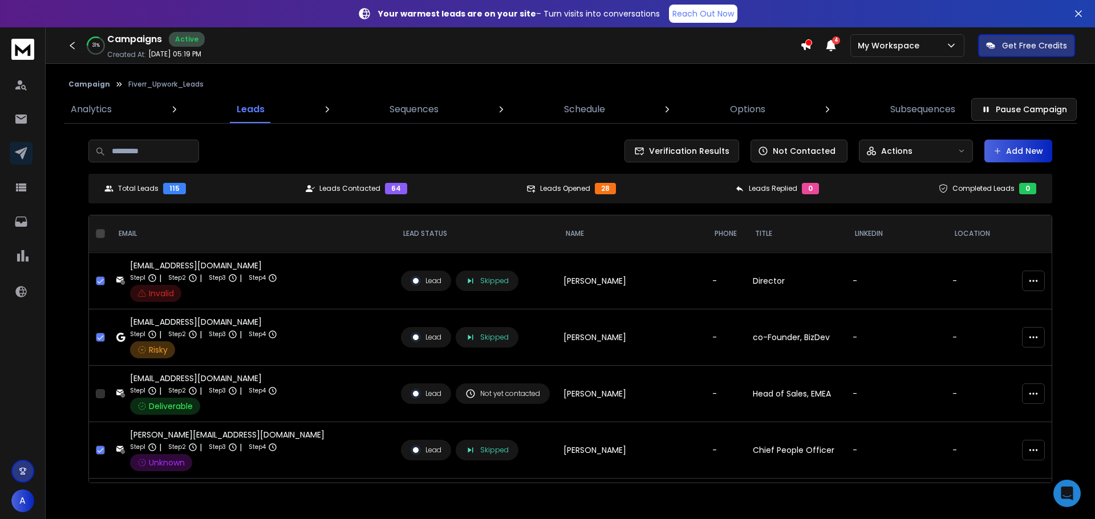
click at [99, 450] on button "button" at bounding box center [100, 450] width 9 height 9
click at [97, 335] on button "button" at bounding box center [100, 337] width 9 height 9
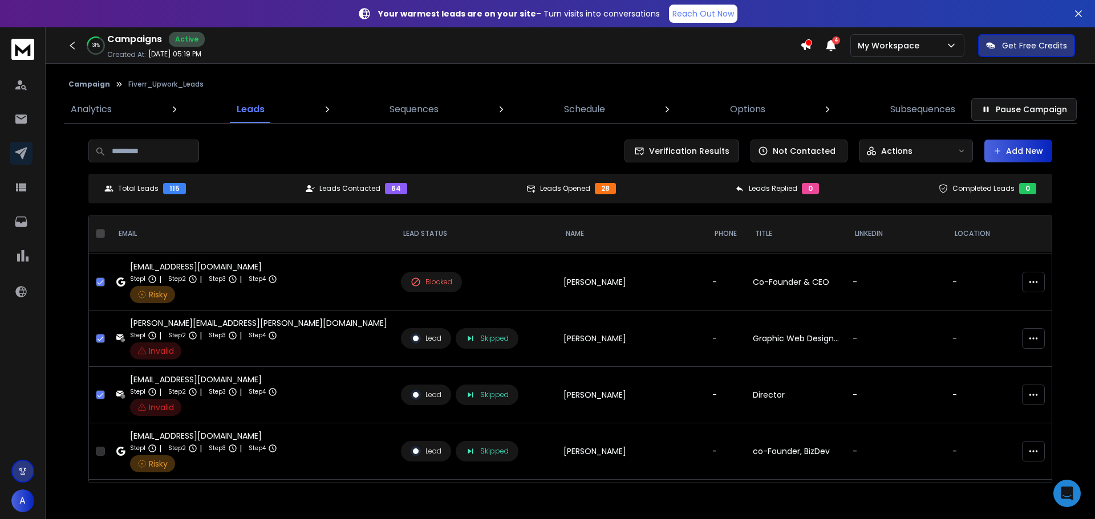
scroll to position [1183, 0]
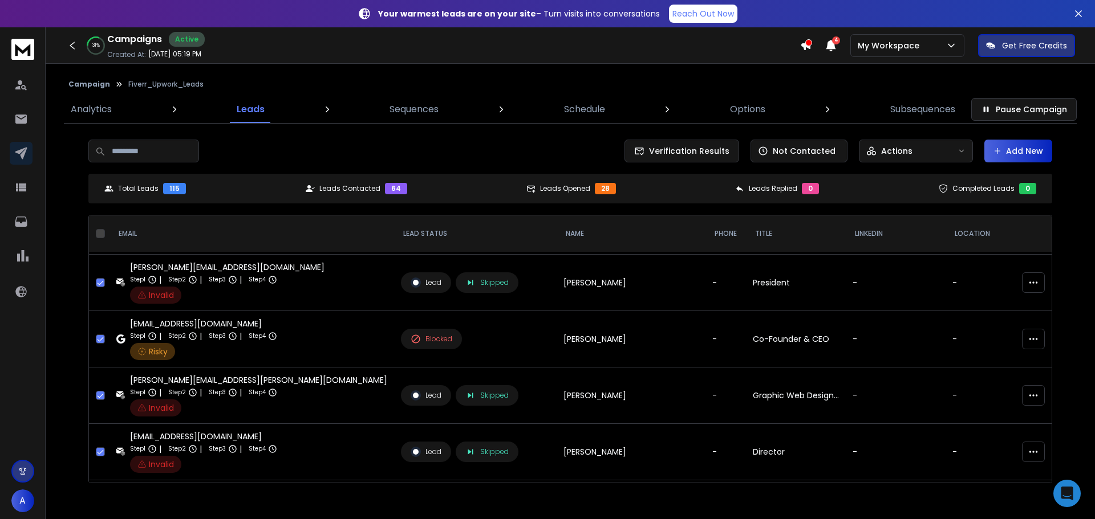
click at [100, 340] on button "button" at bounding box center [100, 339] width 9 height 9
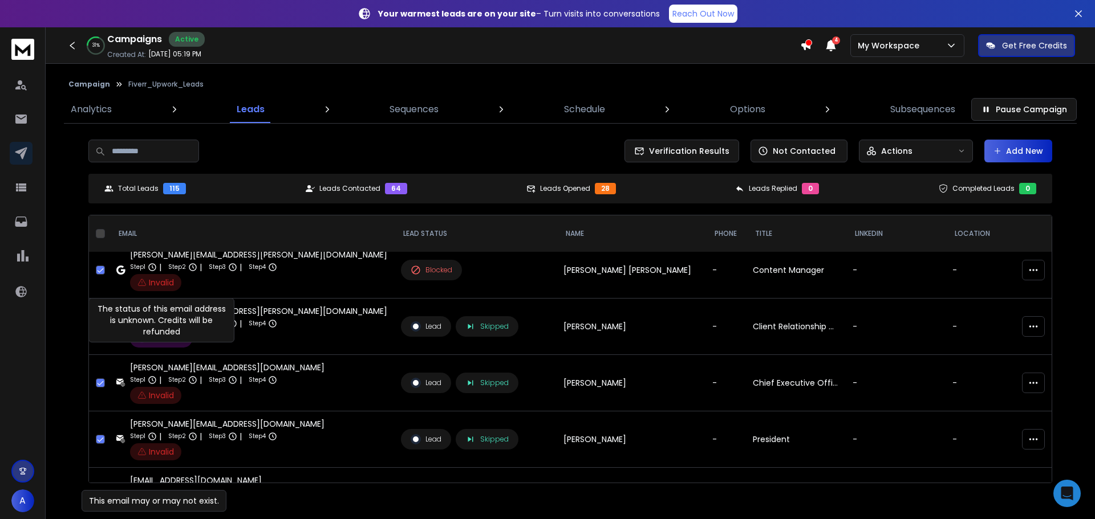
scroll to position [1012, 0]
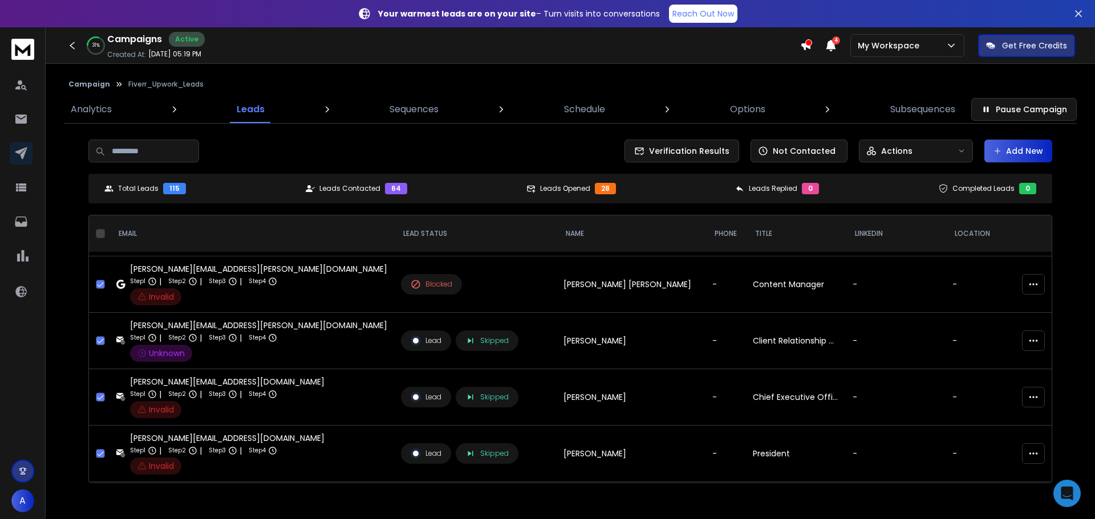
click at [103, 338] on button "button" at bounding box center [100, 340] width 9 height 9
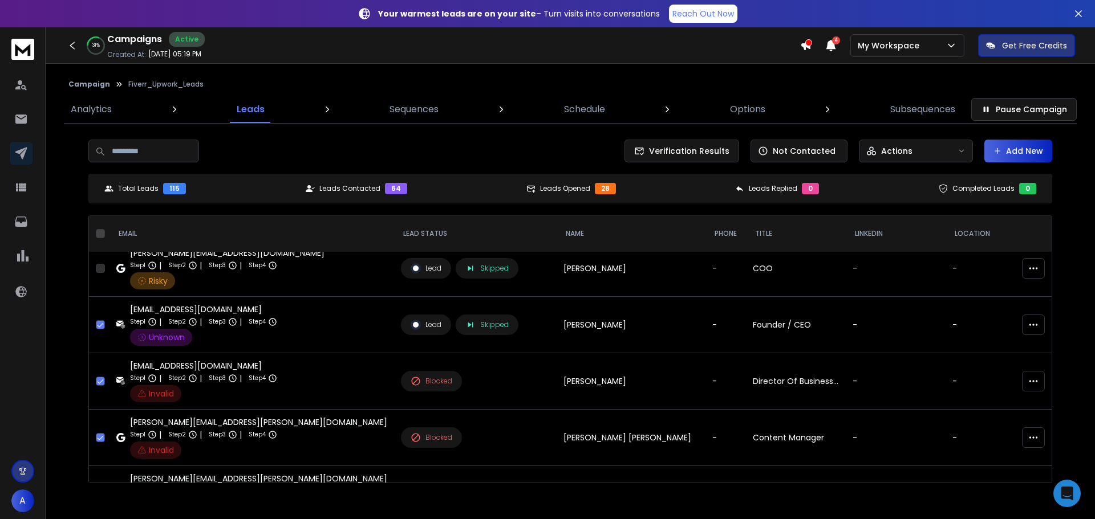
scroll to position [841, 0]
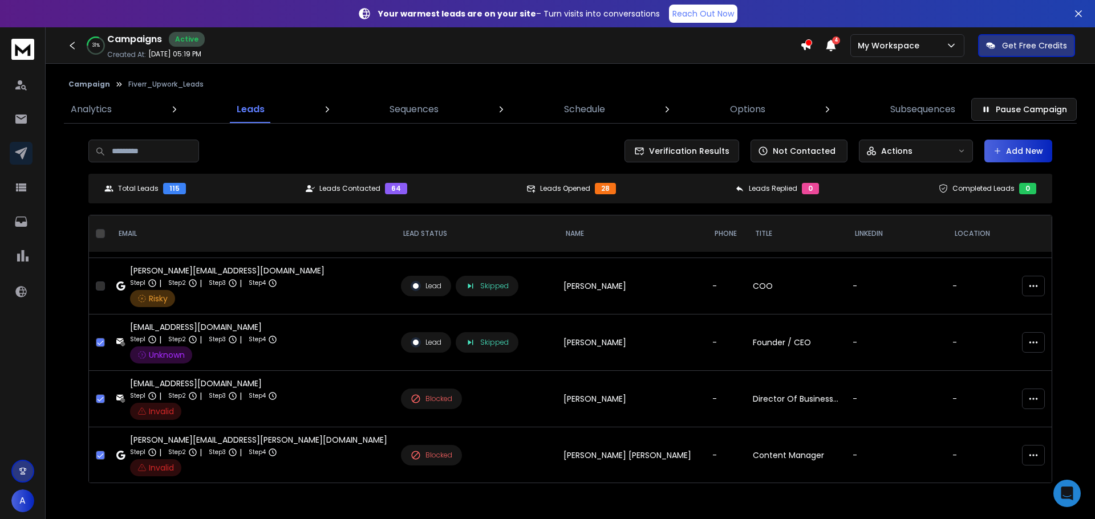
click at [101, 344] on button "button" at bounding box center [100, 342] width 9 height 9
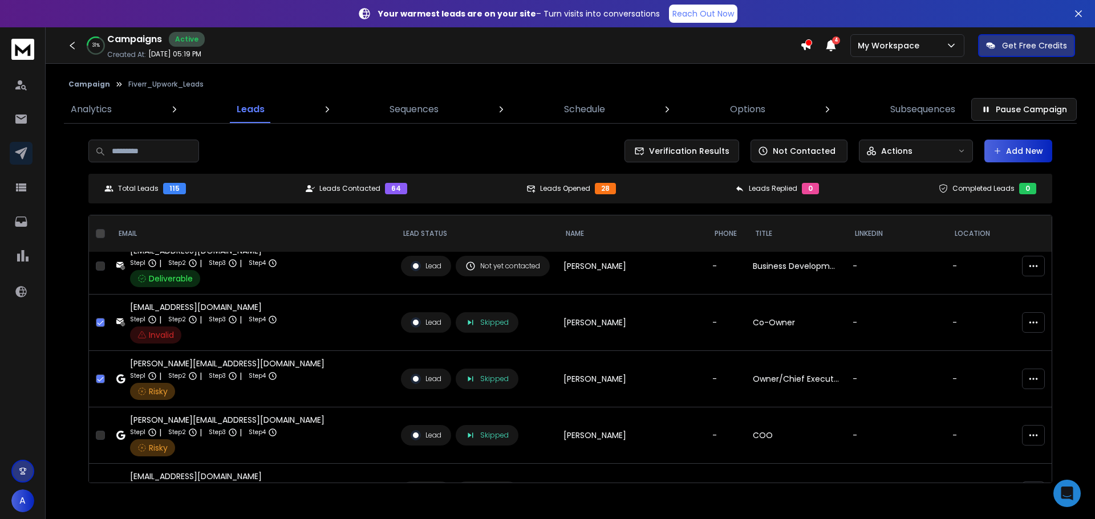
scroll to position [670, 0]
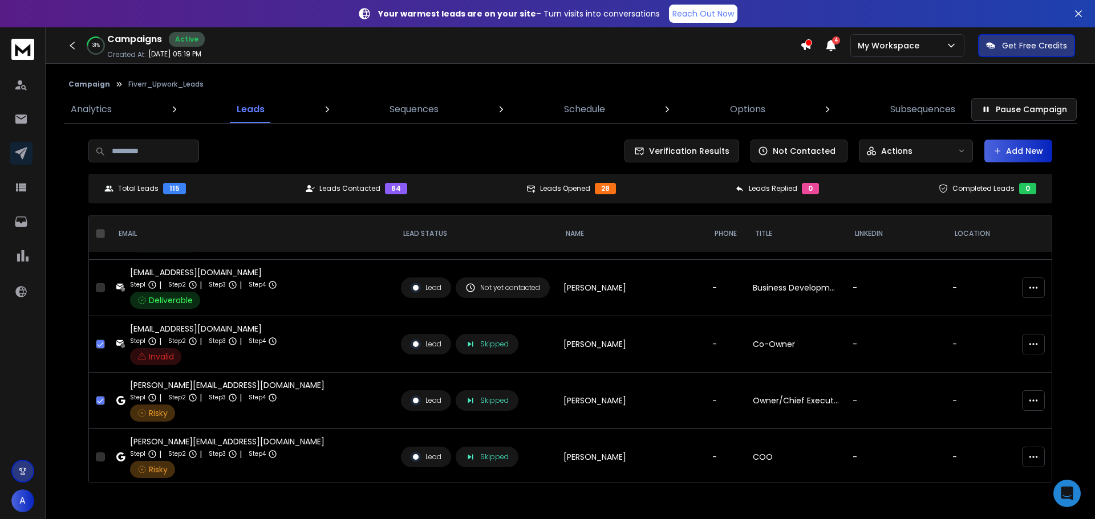
click at [97, 398] on button "button" at bounding box center [100, 400] width 9 height 9
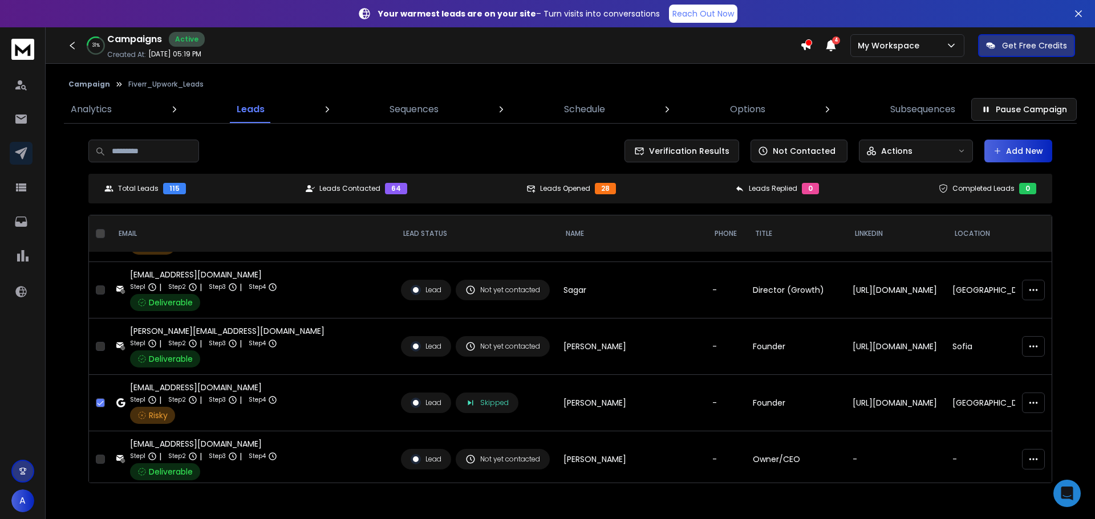
scroll to position [499, 0]
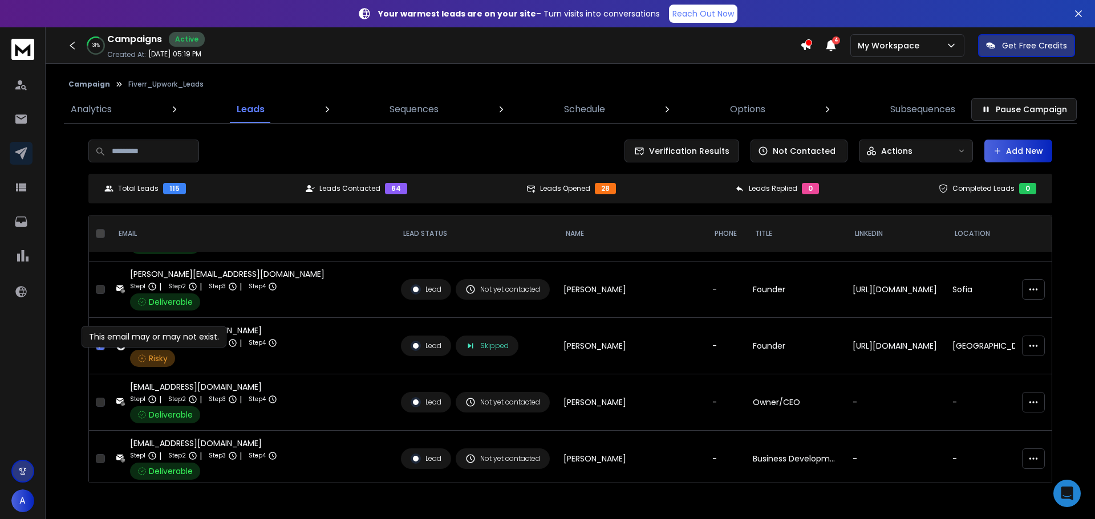
click at [100, 344] on div "This email may or may not exist." at bounding box center [154, 337] width 145 height 22
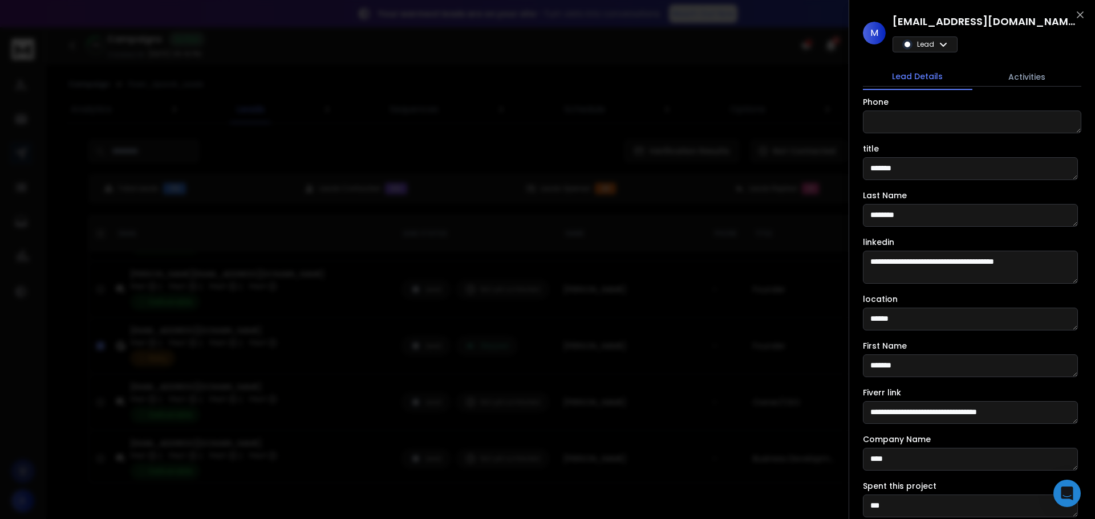
click at [105, 360] on div at bounding box center [547, 259] width 1095 height 519
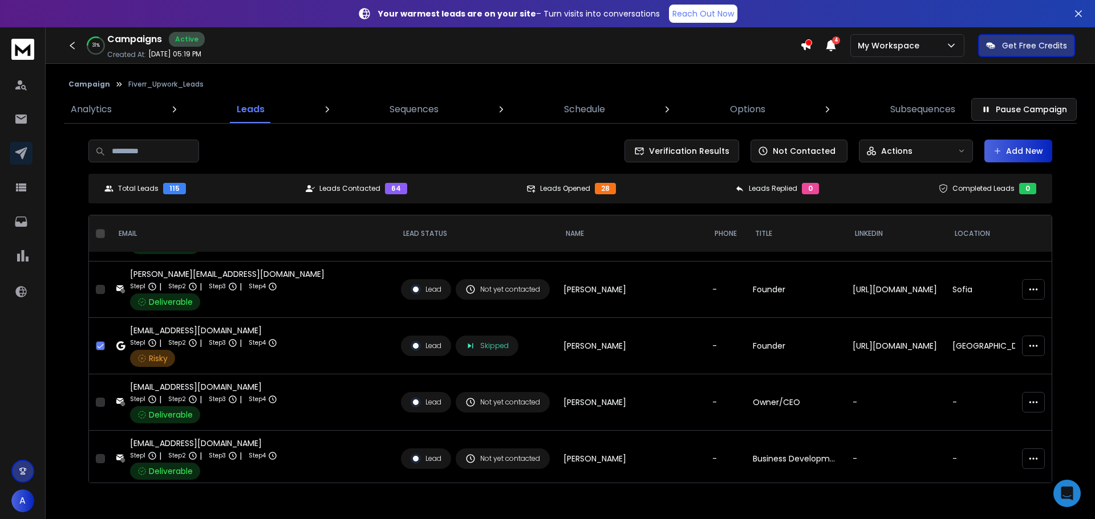
click at [101, 348] on button "button" at bounding box center [100, 345] width 9 height 9
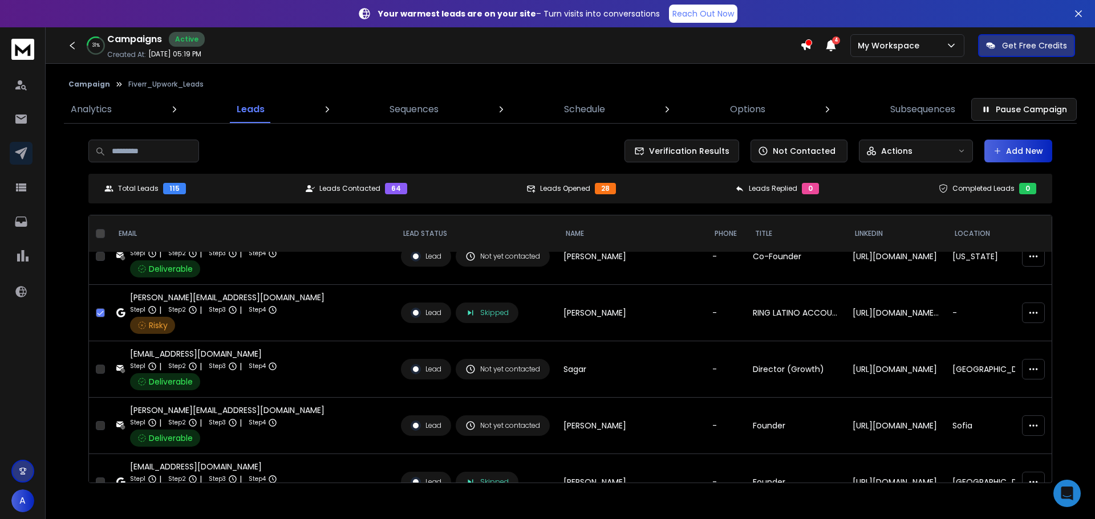
scroll to position [328, 0]
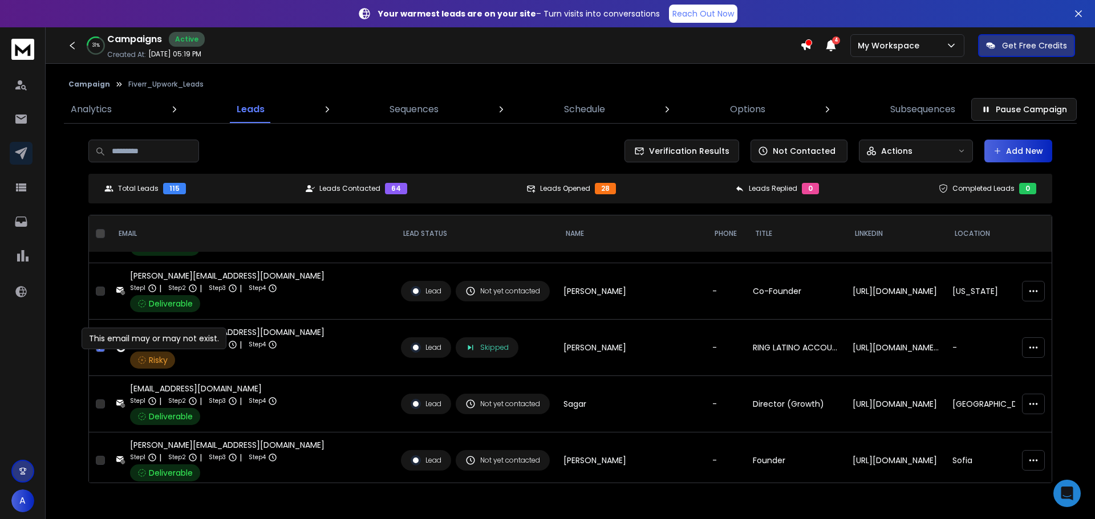
click at [99, 347] on div "This email may or may not exist." at bounding box center [154, 339] width 145 height 22
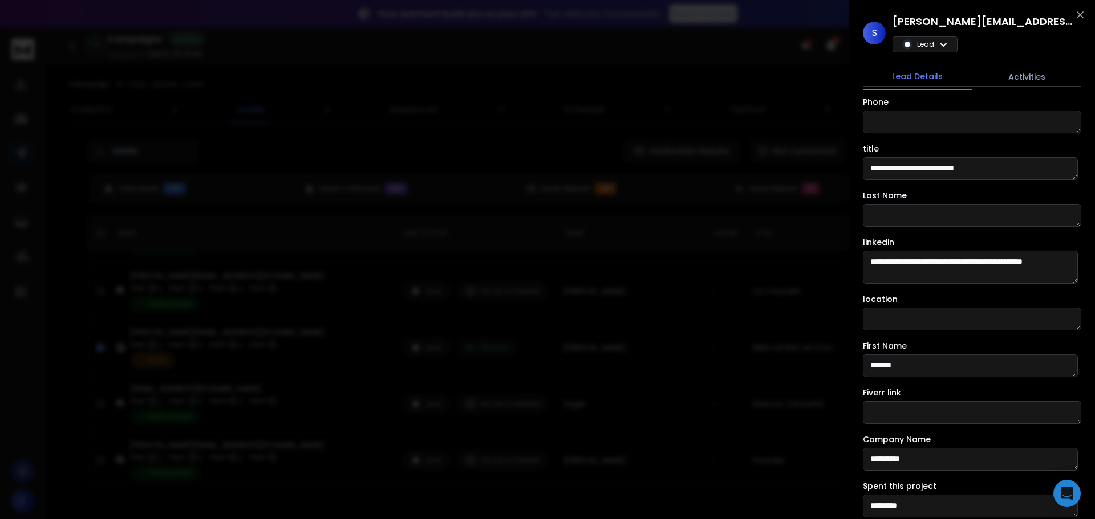
click at [139, 363] on div at bounding box center [547, 259] width 1095 height 519
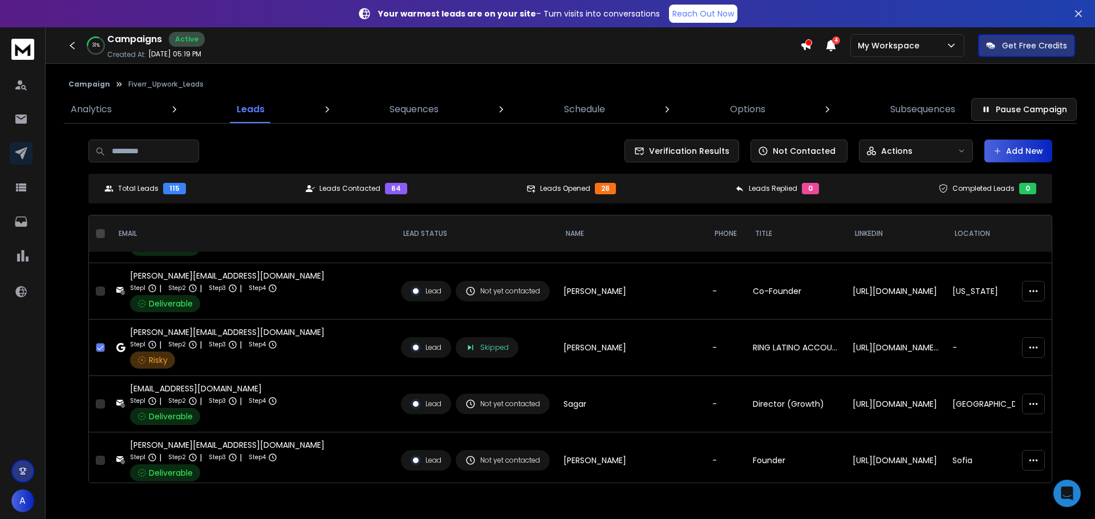
click at [100, 348] on button "button" at bounding box center [100, 347] width 9 height 9
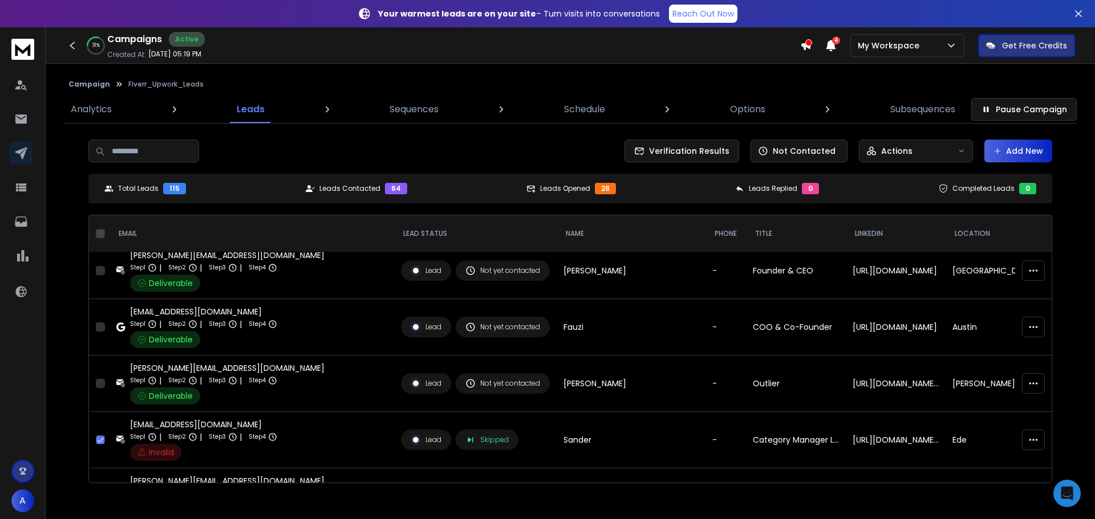
scroll to position [0, 0]
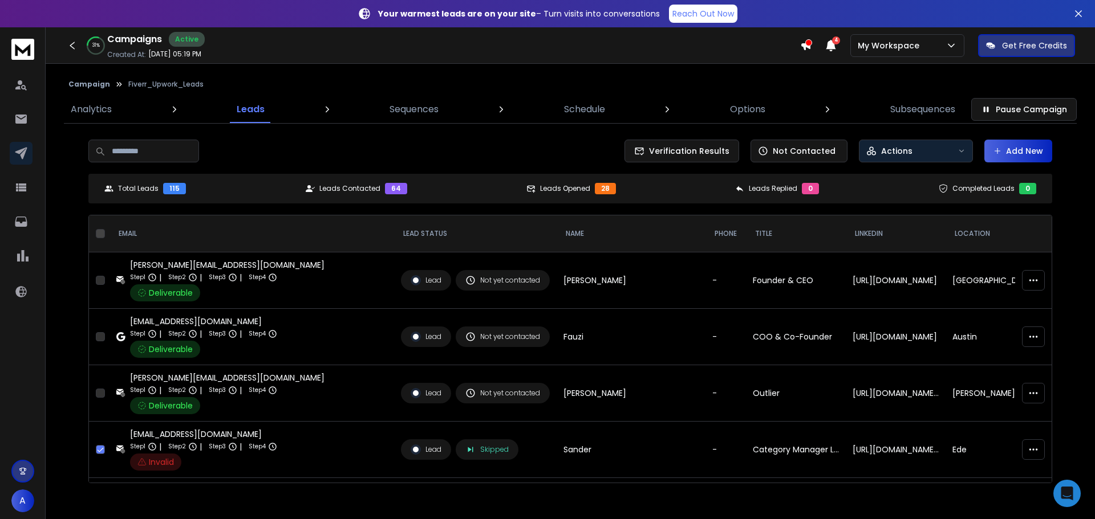
click at [923, 151] on div "Actions" at bounding box center [909, 150] width 87 height 11
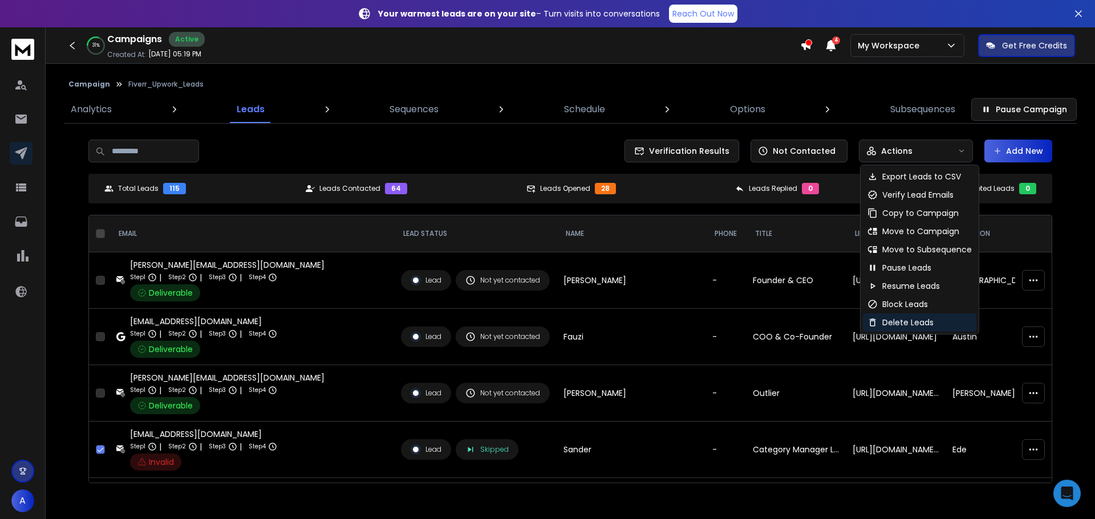
click at [897, 320] on p "Delete Leads" at bounding box center [907, 322] width 51 height 11
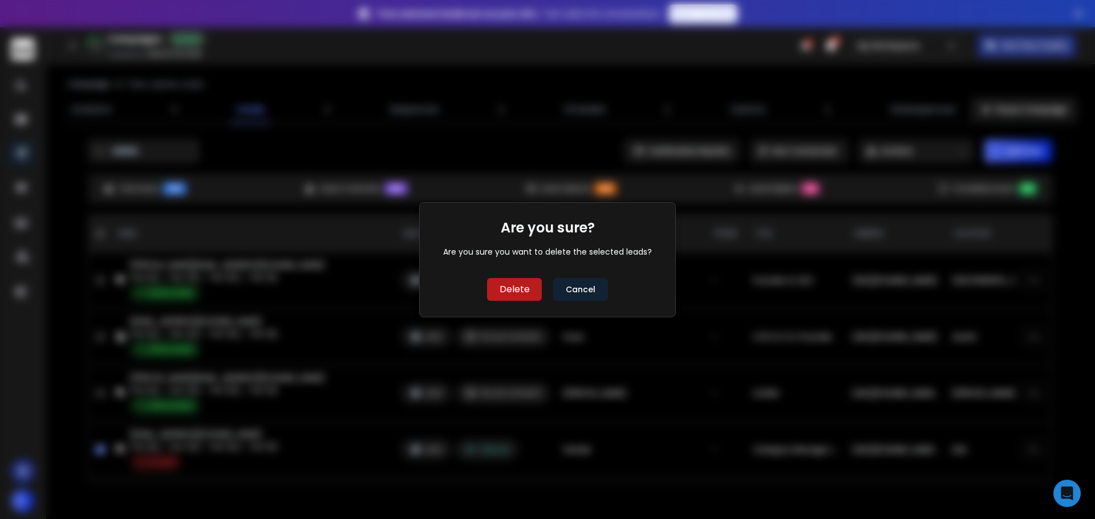
click at [524, 291] on button "Delete" at bounding box center [514, 289] width 55 height 23
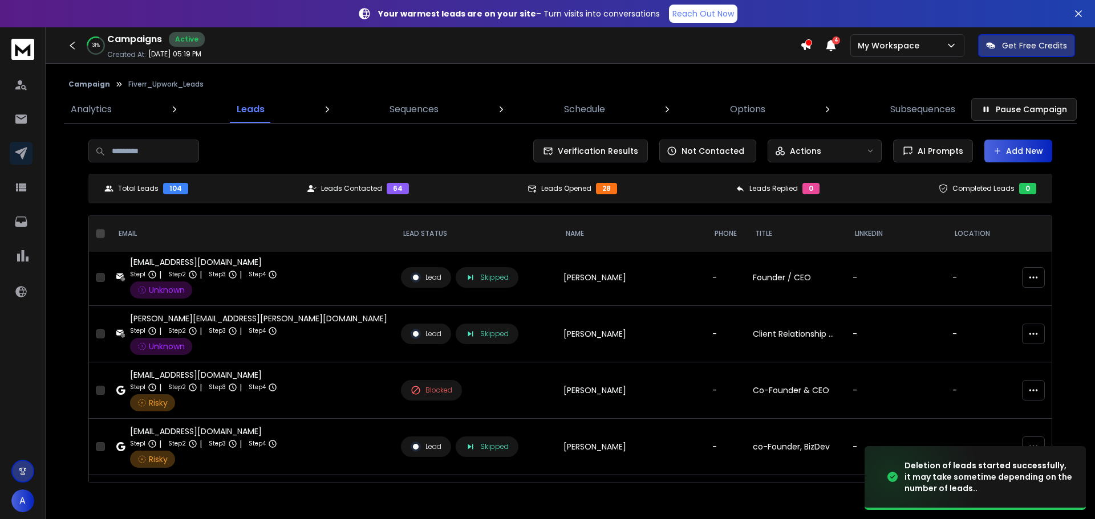
scroll to position [798, 0]
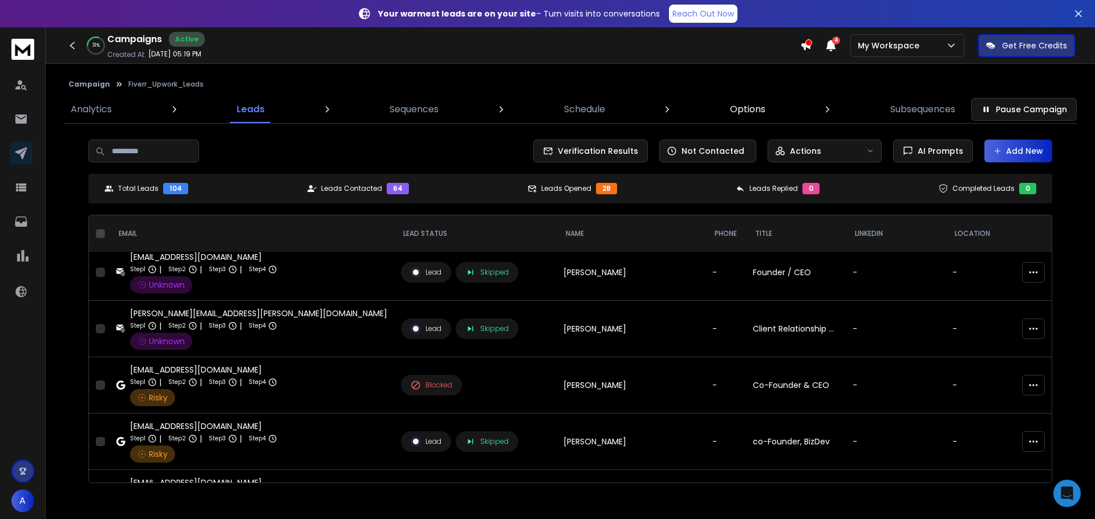
click at [730, 103] on p "Options" at bounding box center [747, 110] width 35 height 14
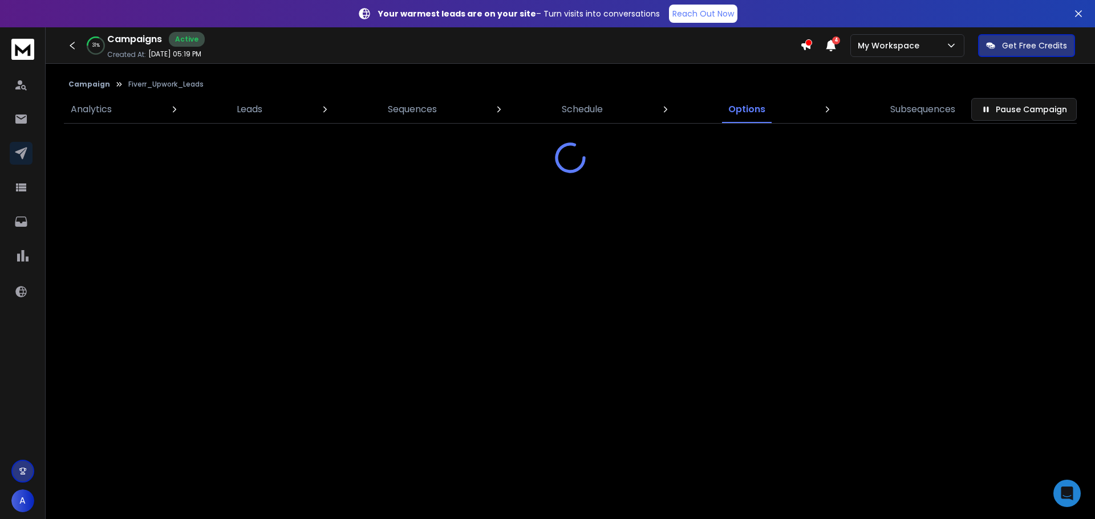
select select "**********"
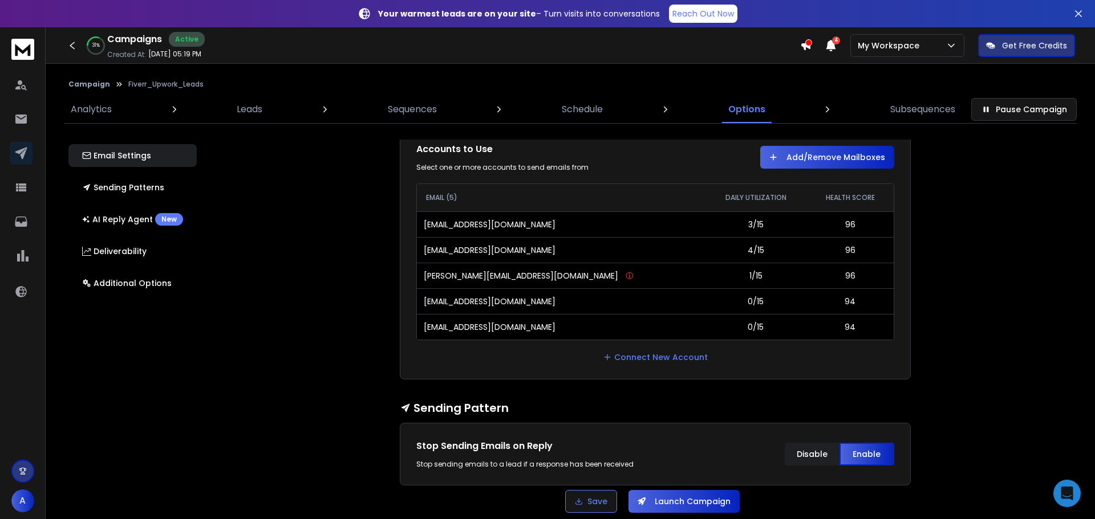
scroll to position [57, 0]
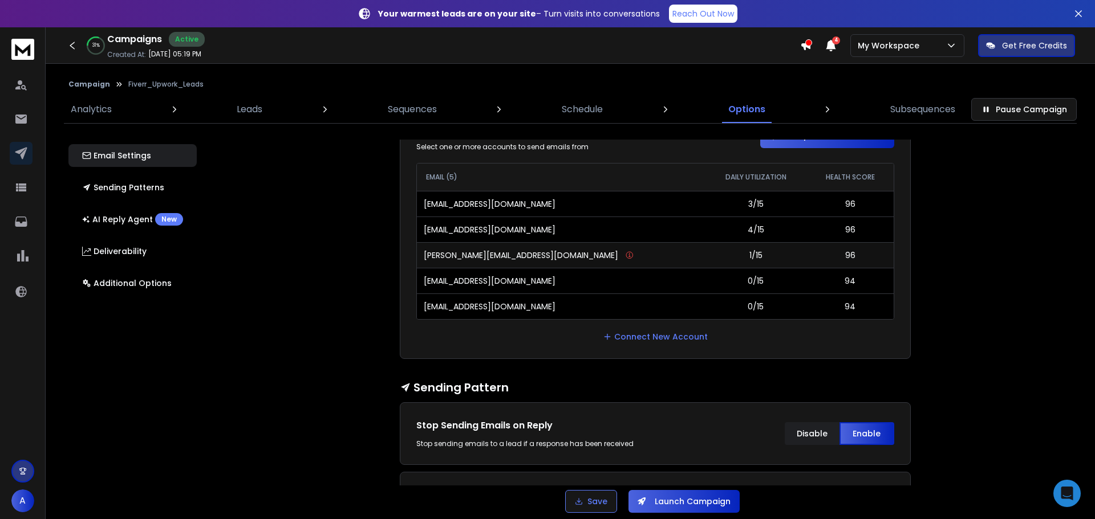
click at [505, 257] on p "[PERSON_NAME][EMAIL_ADDRESS][DOMAIN_NAME]" at bounding box center [521, 255] width 194 height 11
copy div "[PERSON_NAME][EMAIL_ADDRESS][DOMAIN_NAME]"
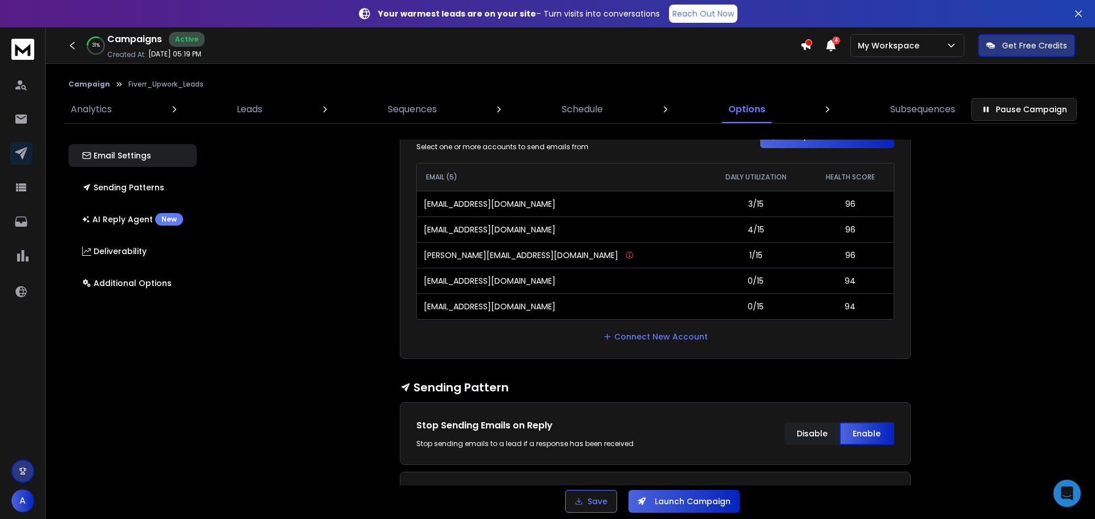
click at [979, 254] on div "Email Accounts Accounts to Use Select one or more accounts to send emails from …" at bounding box center [661, 313] width 893 height 346
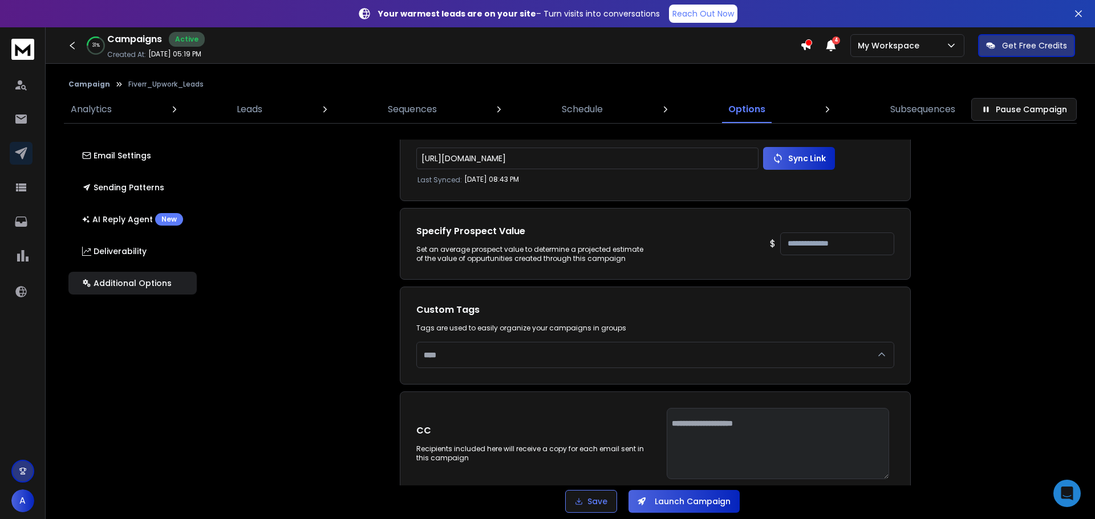
scroll to position [2430, 0]
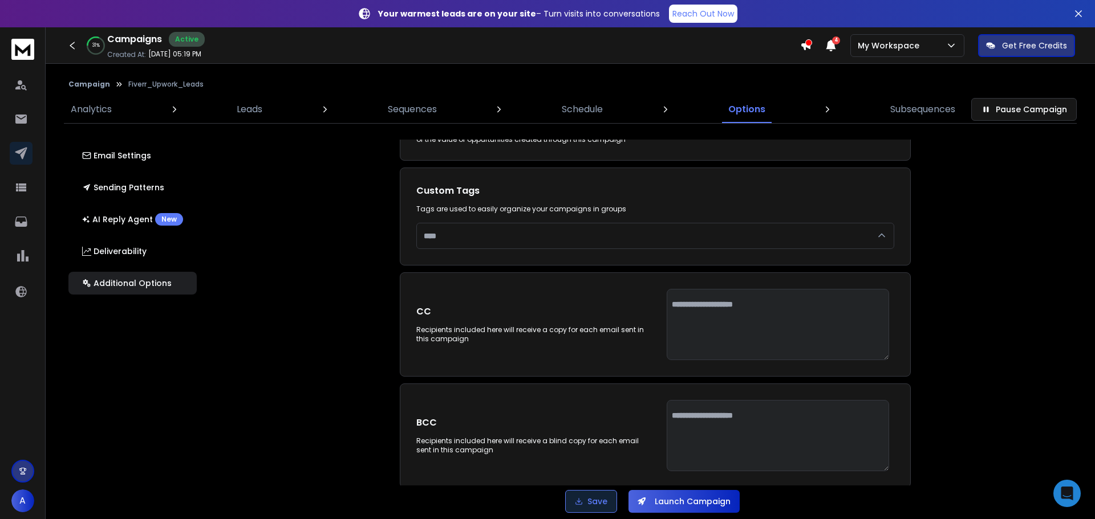
click at [596, 505] on button "Save" at bounding box center [591, 501] width 52 height 23
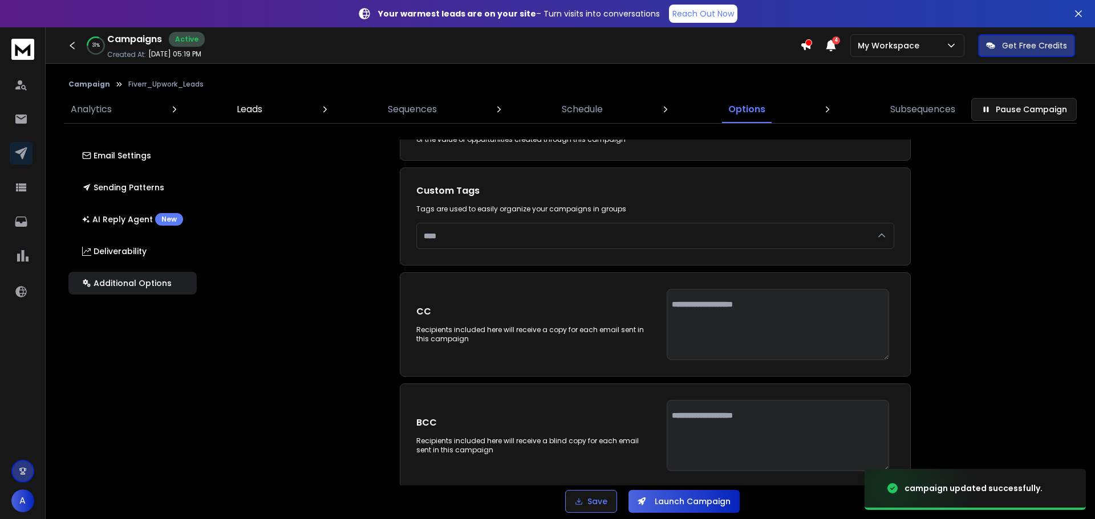
click at [254, 104] on p "Leads" at bounding box center [250, 110] width 26 height 14
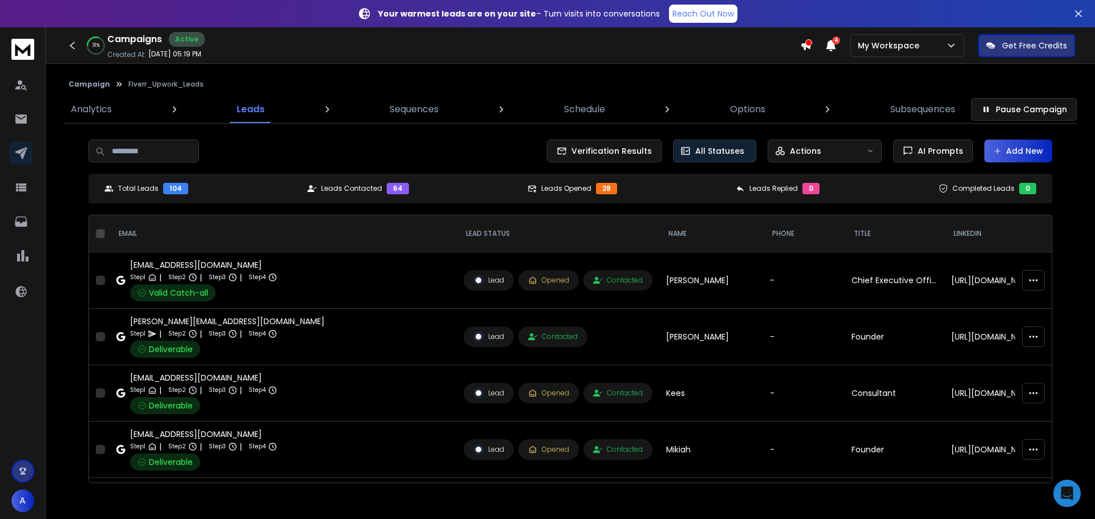
click at [737, 149] on p "All Statuses" at bounding box center [719, 150] width 49 height 11
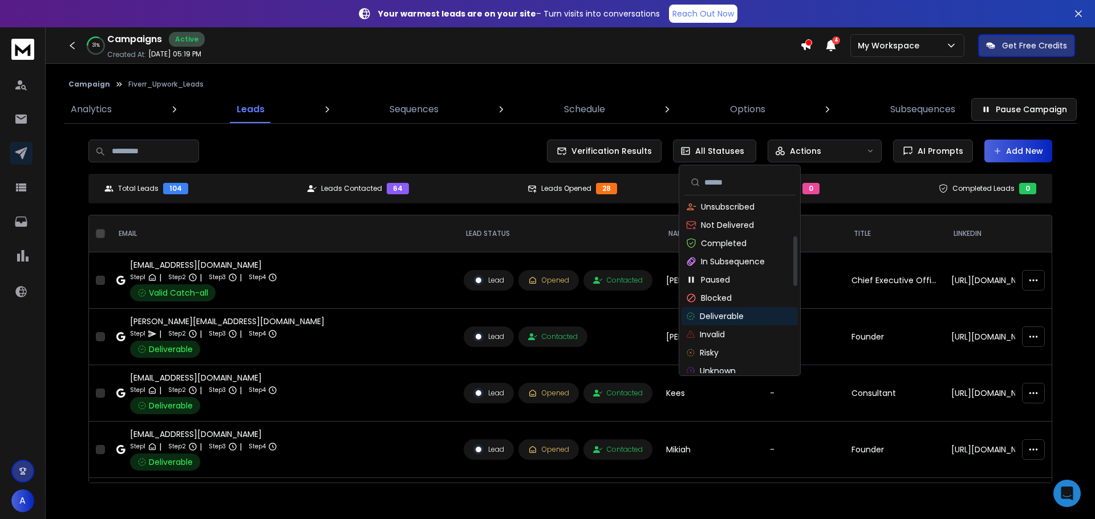
scroll to position [171, 0]
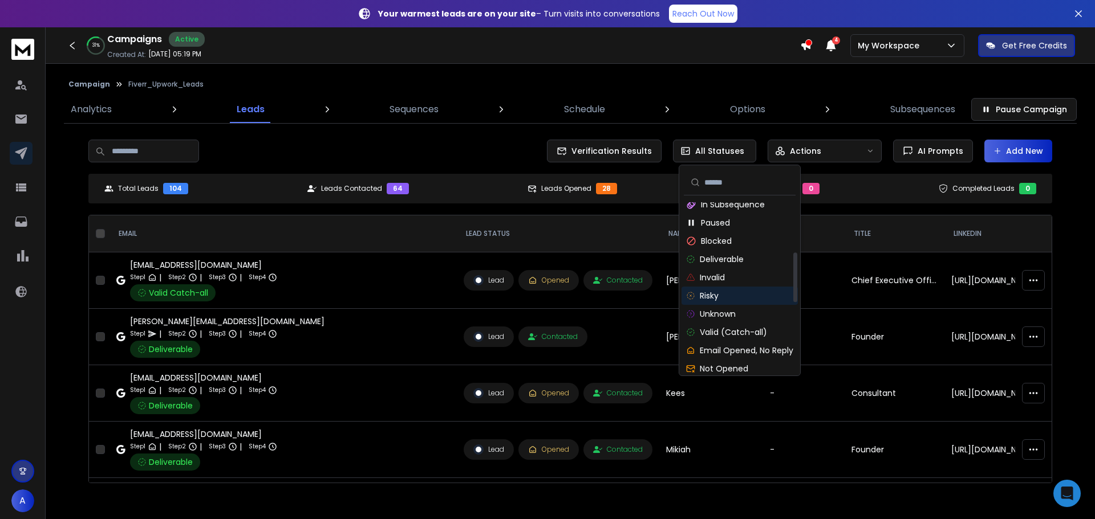
click at [702, 296] on p "Risky" at bounding box center [709, 295] width 19 height 11
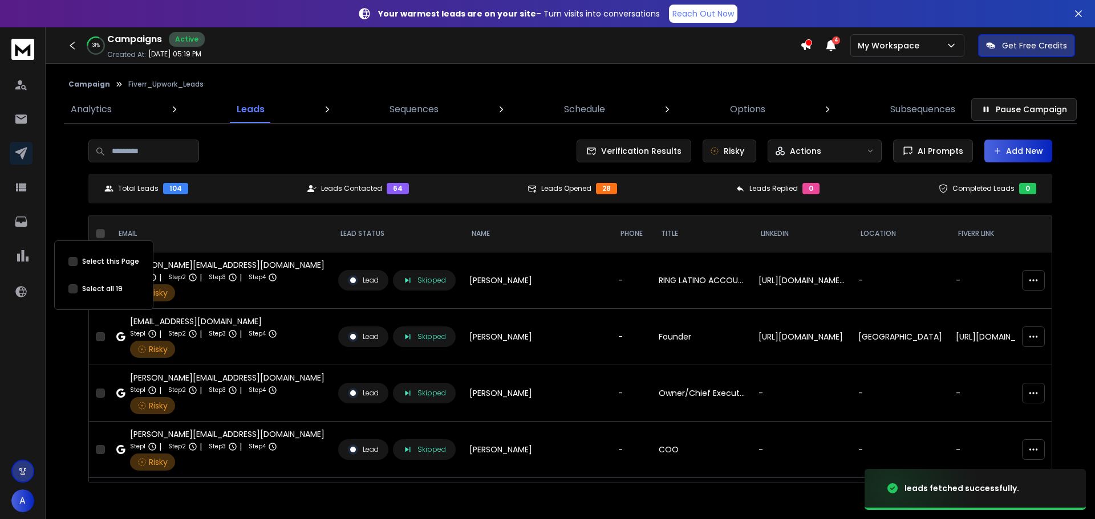
click at [73, 288] on button "Select this Page" at bounding box center [72, 288] width 9 height 9
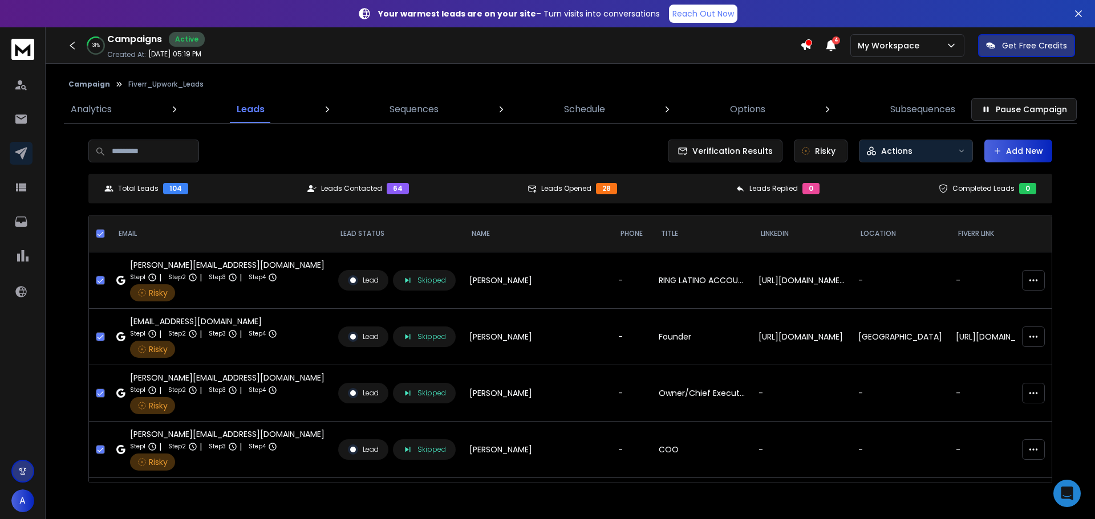
click at [901, 152] on p "Actions" at bounding box center [896, 150] width 31 height 11
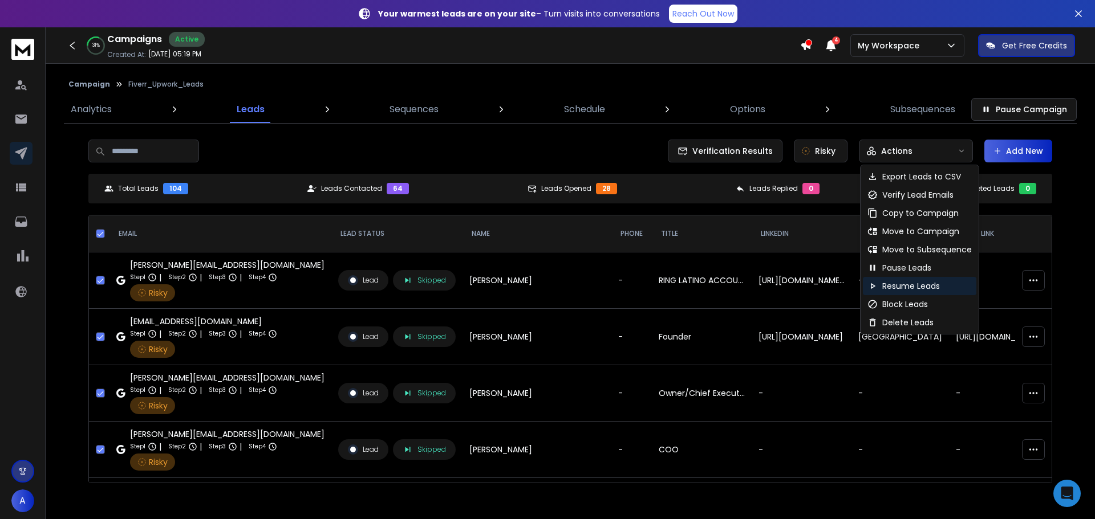
click at [925, 283] on p "Resume Leads" at bounding box center [911, 285] width 58 height 11
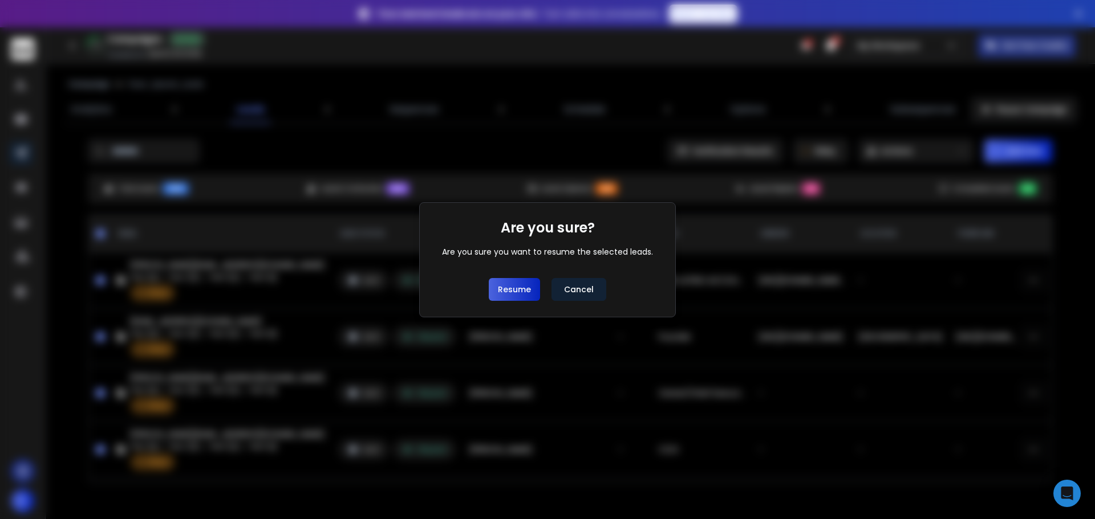
click at [514, 287] on button "Resume" at bounding box center [514, 289] width 51 height 23
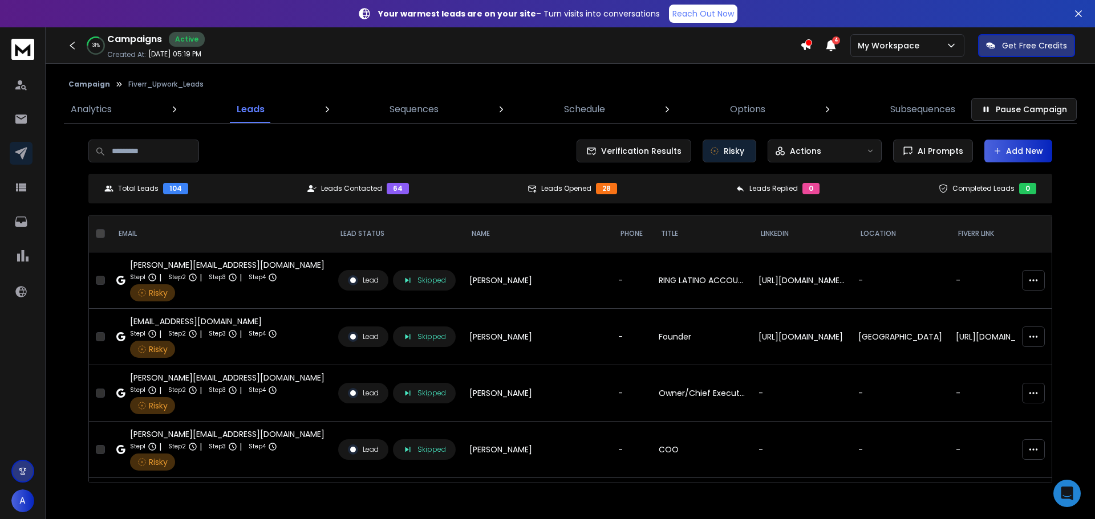
click at [743, 154] on p "Risky" at bounding box center [733, 150] width 21 height 11
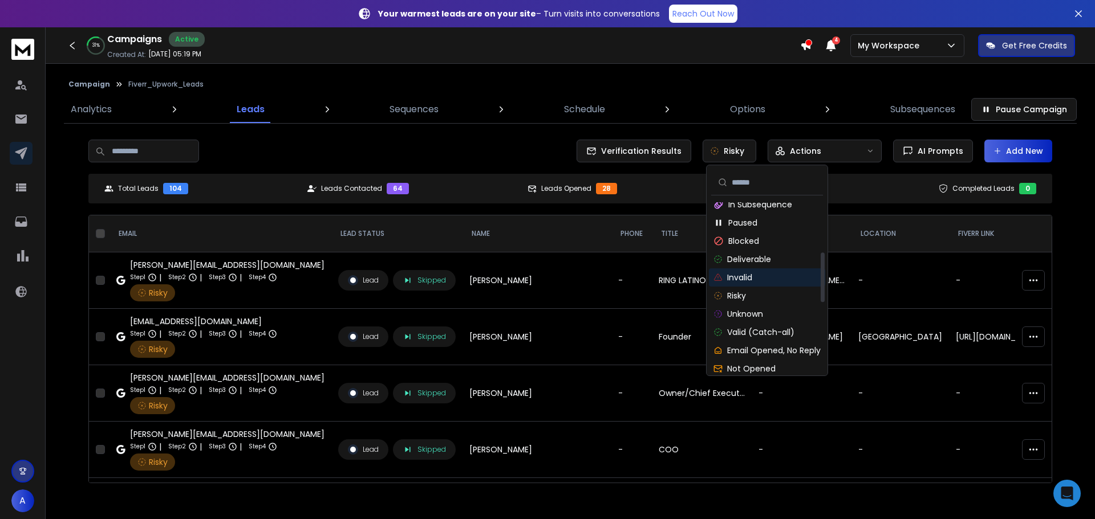
click at [764, 311] on div "Unknown" at bounding box center [767, 314] width 116 height 18
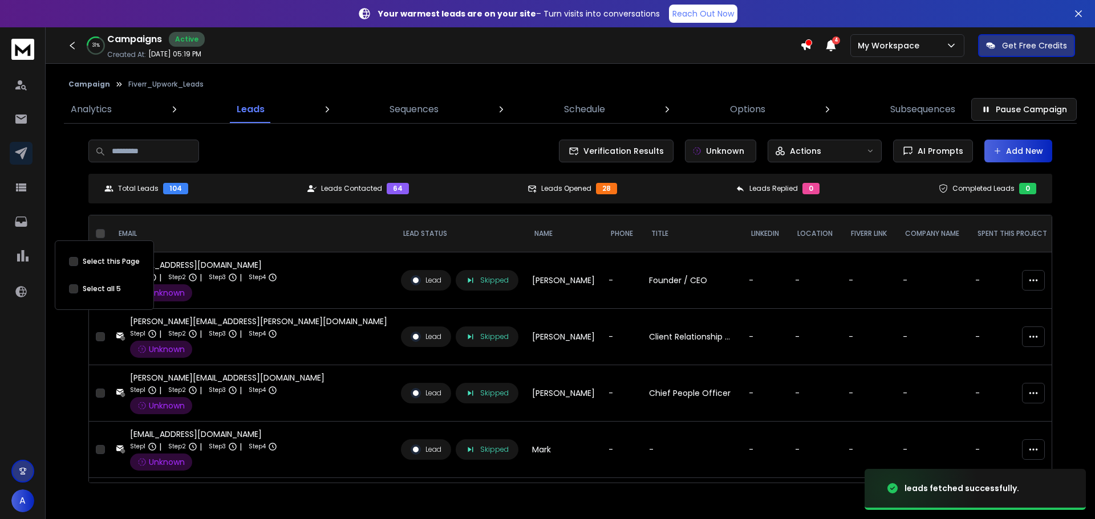
click at [87, 286] on label "Select all 5" at bounding box center [102, 288] width 38 height 9
click at [68, 288] on div "Select this Page Select all 5" at bounding box center [104, 275] width 84 height 59
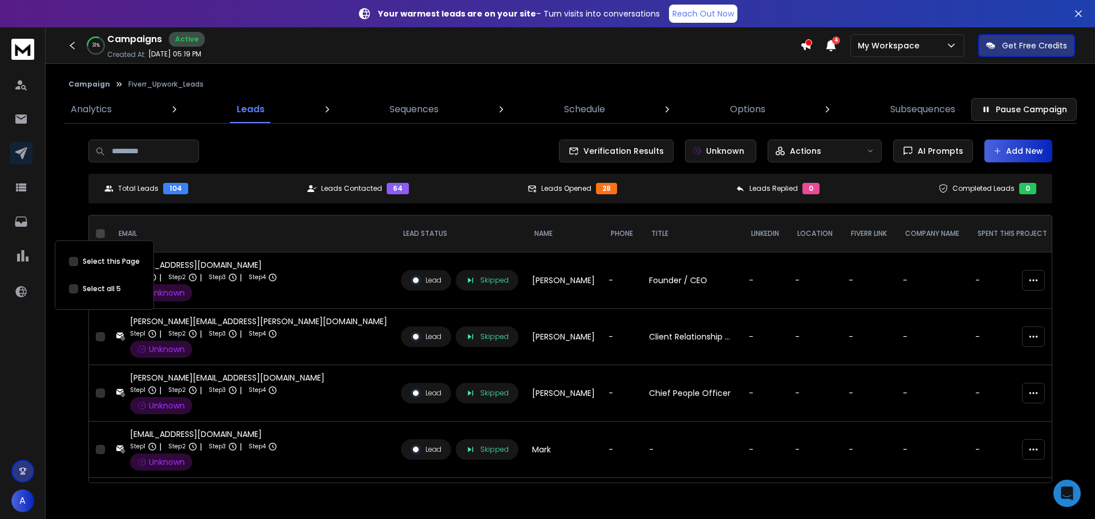
click at [71, 290] on button "Select this Page" at bounding box center [73, 288] width 9 height 9
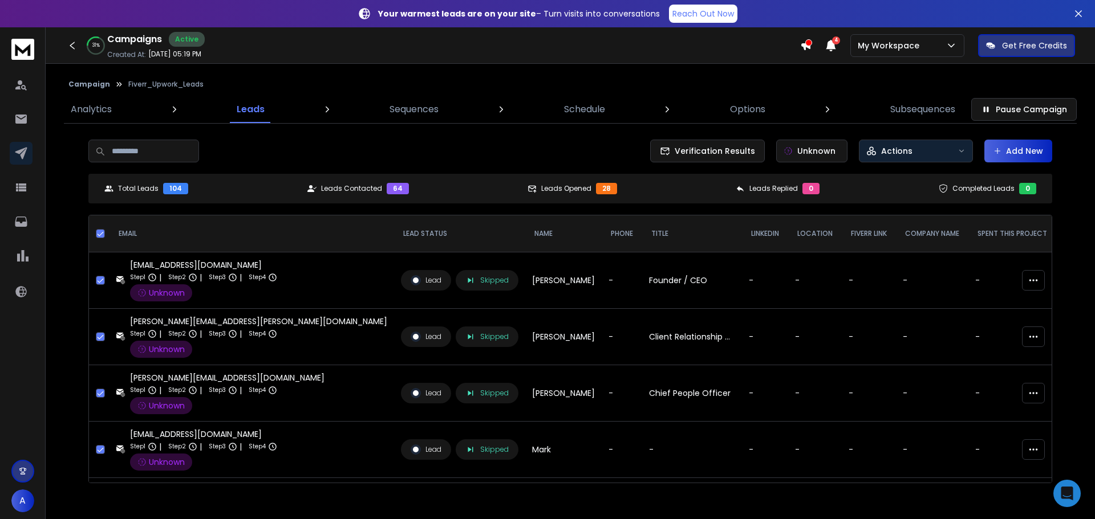
click at [905, 152] on p "Actions" at bounding box center [896, 150] width 31 height 11
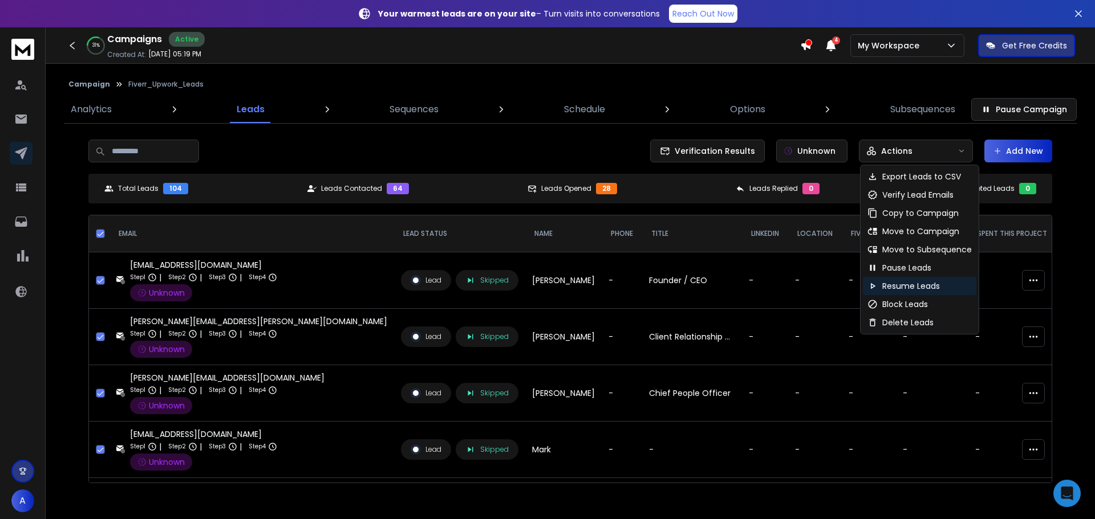
click at [925, 284] on p "Resume Leads" at bounding box center [911, 285] width 58 height 11
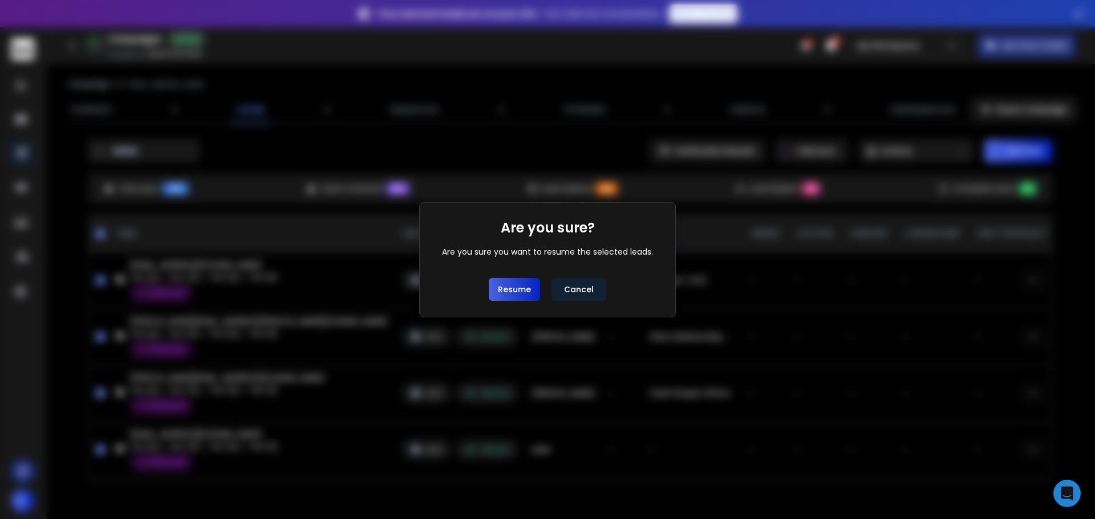
click at [505, 291] on button "Resume" at bounding box center [514, 289] width 51 height 23
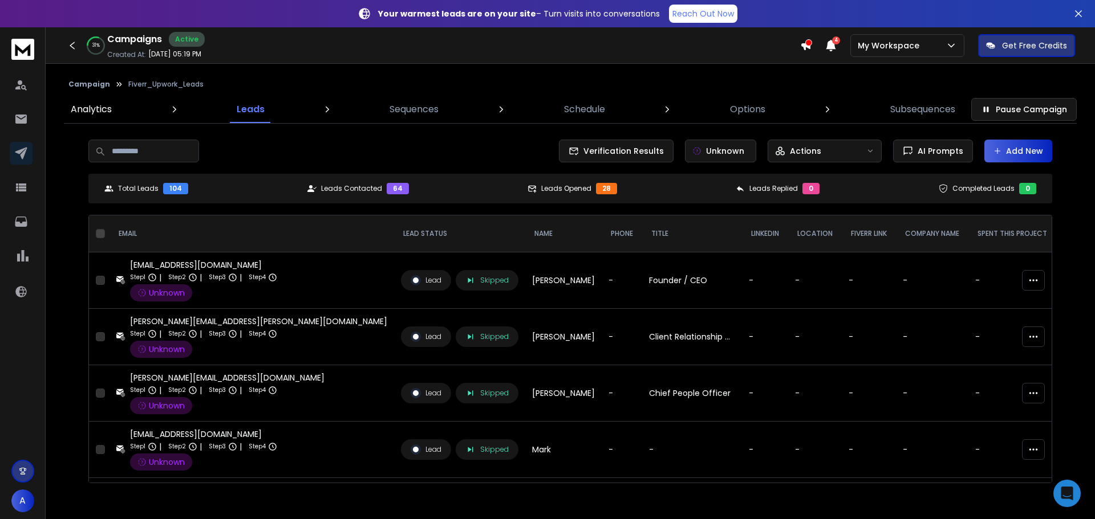
click at [82, 109] on p "Analytics" at bounding box center [91, 110] width 41 height 14
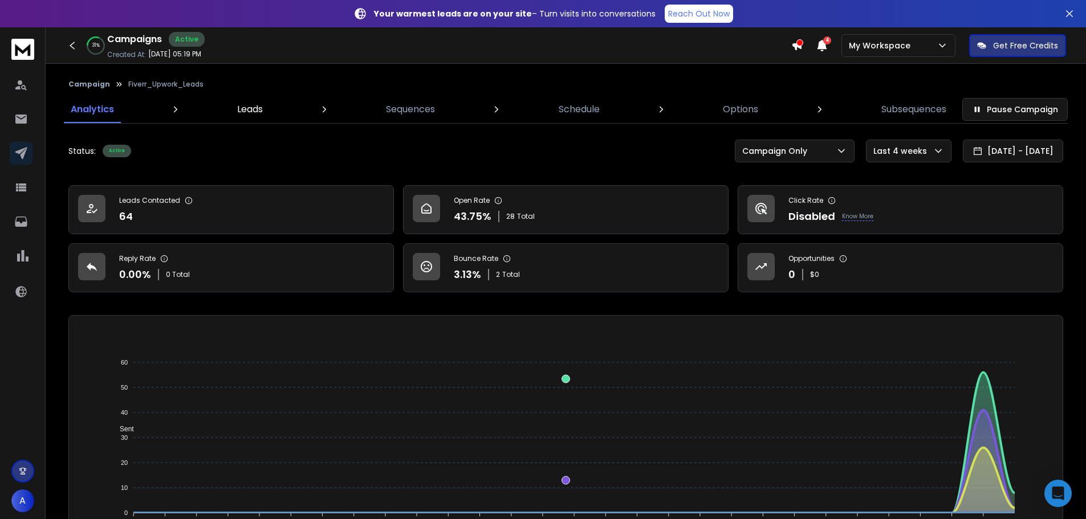
click at [241, 107] on p "Leads" at bounding box center [250, 110] width 26 height 14
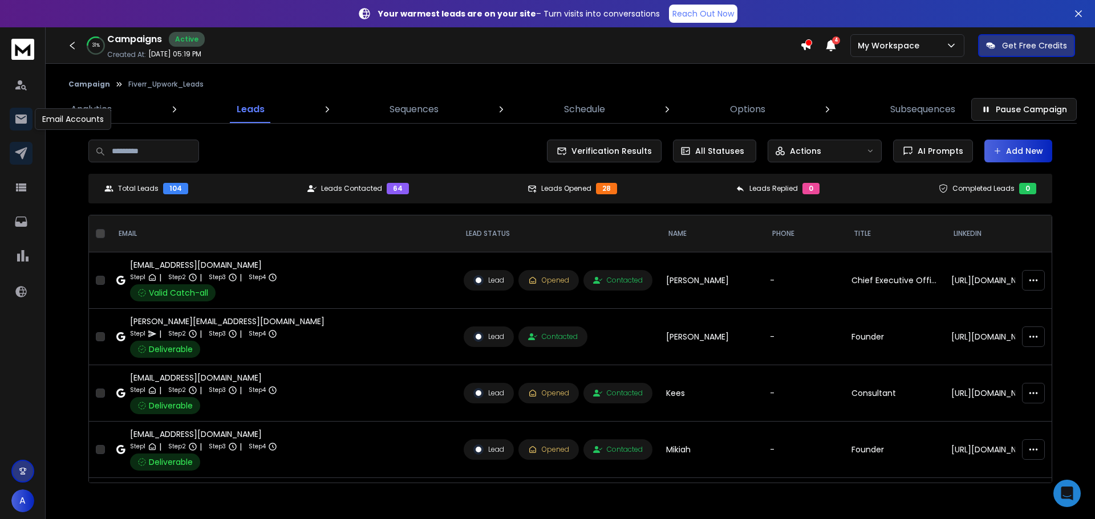
click at [17, 119] on icon at bounding box center [20, 119] width 11 height 9
